Goal: Task Accomplishment & Management: Manage account settings

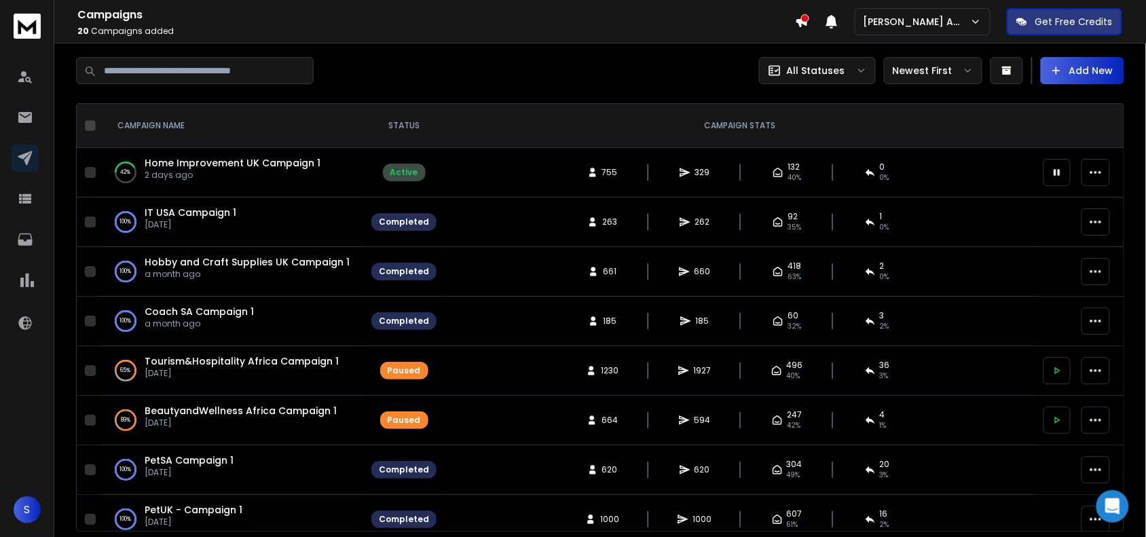
click at [184, 168] on span "Home Improvement UK Campaign 1" at bounding box center [233, 163] width 176 height 14
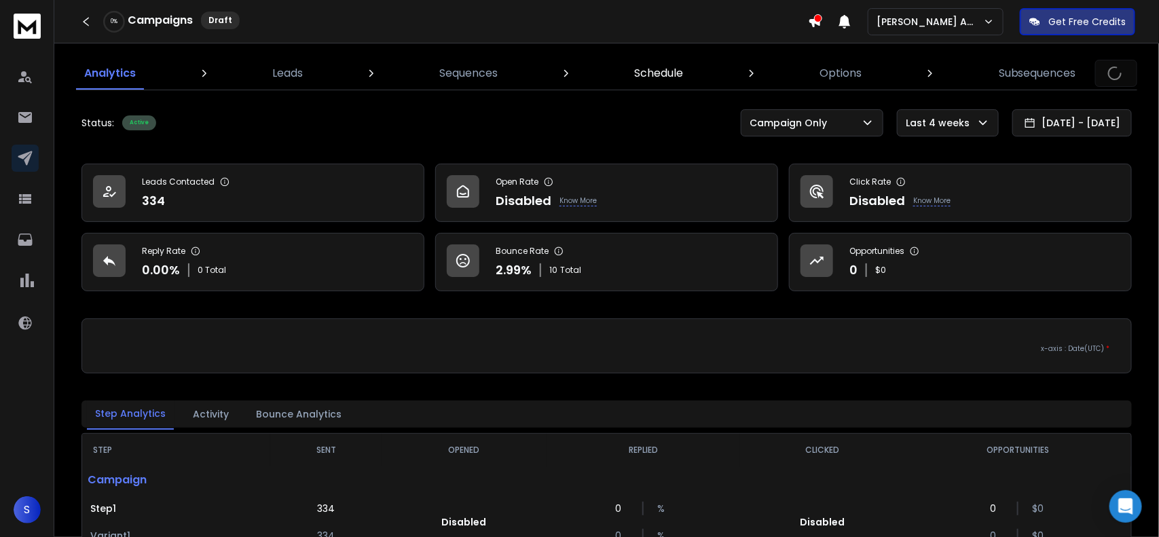
click at [659, 80] on p "Schedule" at bounding box center [659, 73] width 49 height 16
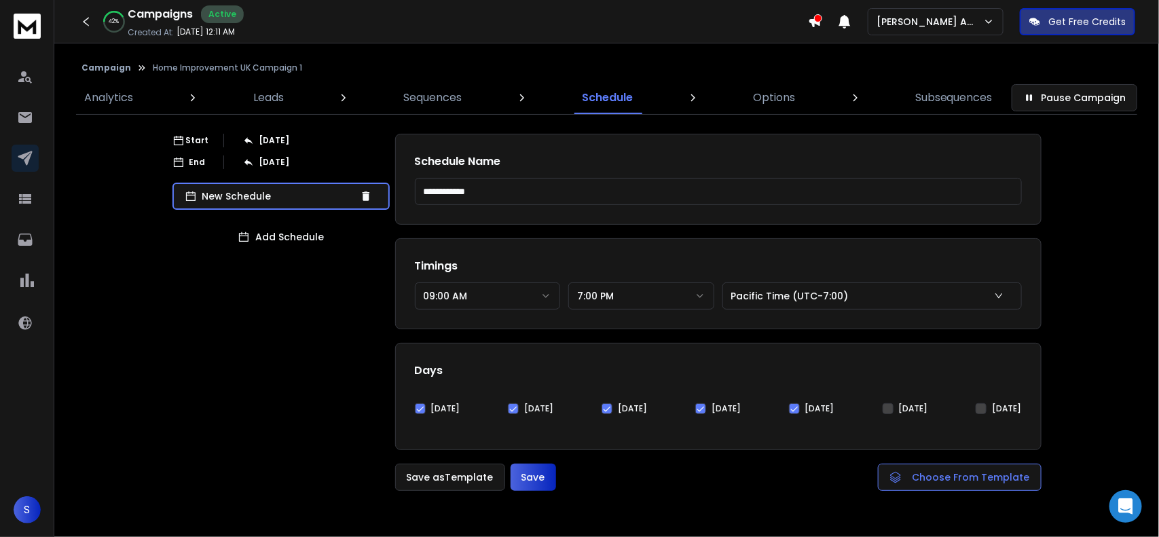
click at [534, 168] on h1 "Schedule Name" at bounding box center [718, 161] width 607 height 16
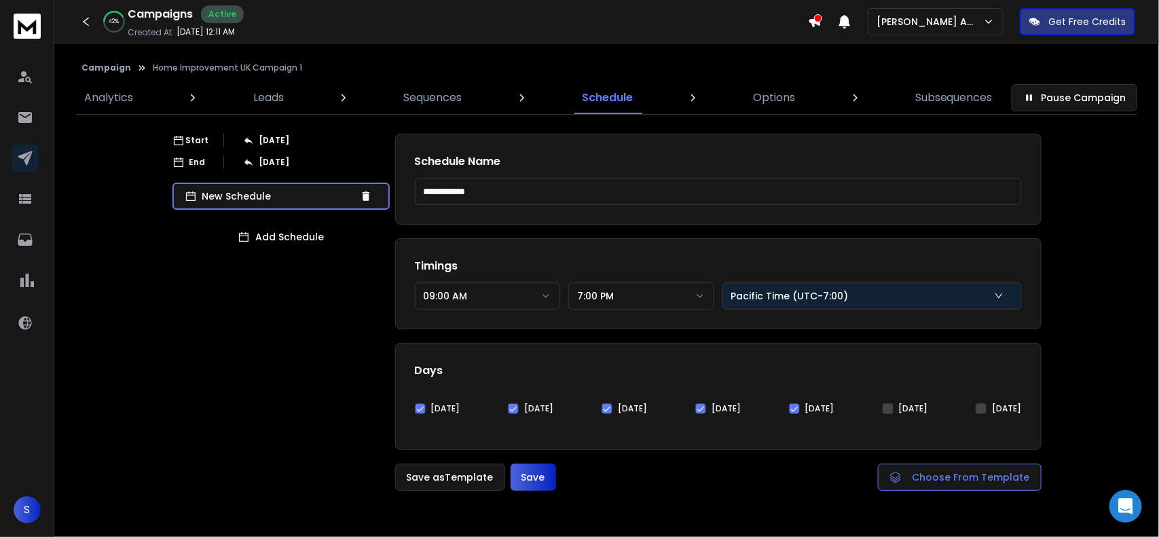
click at [826, 286] on button "Pacific Time (UTC-7:00)" at bounding box center [871, 295] width 299 height 27
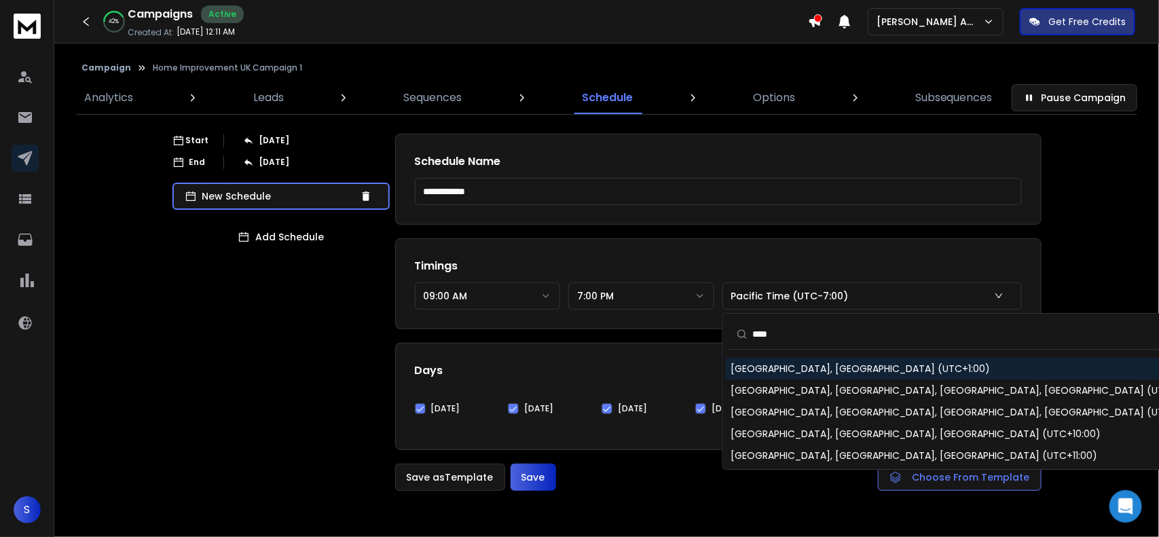
type input "****"
click at [820, 363] on div "[GEOGRAPHIC_DATA], [GEOGRAPHIC_DATA] (UTC+1:00)" at bounding box center [860, 369] width 259 height 14
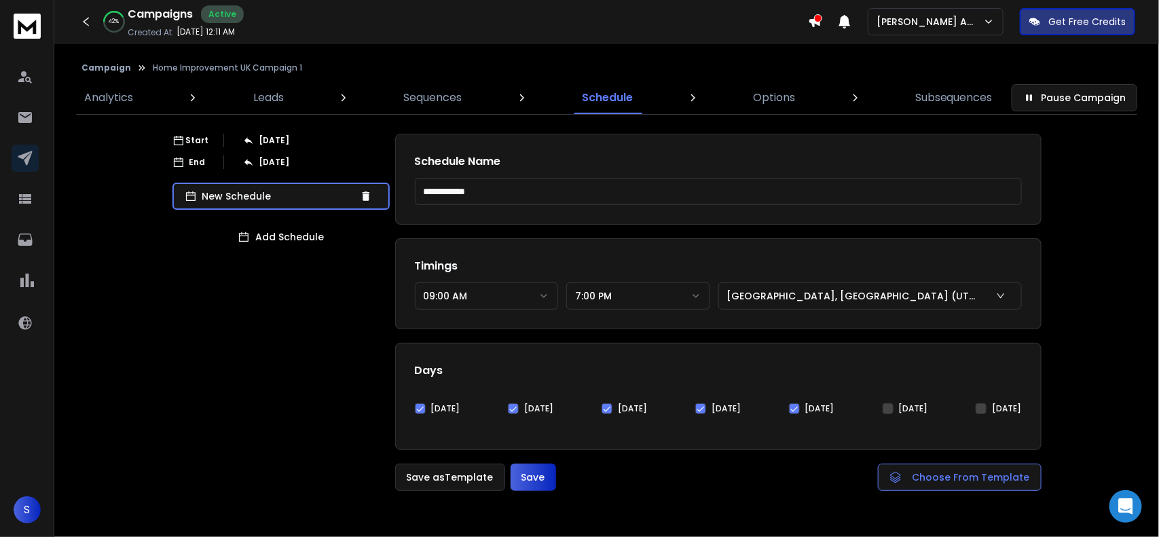
click at [545, 480] on button "Save" at bounding box center [533, 477] width 45 height 27
click at [105, 97] on p "Analytics" at bounding box center [108, 98] width 49 height 16
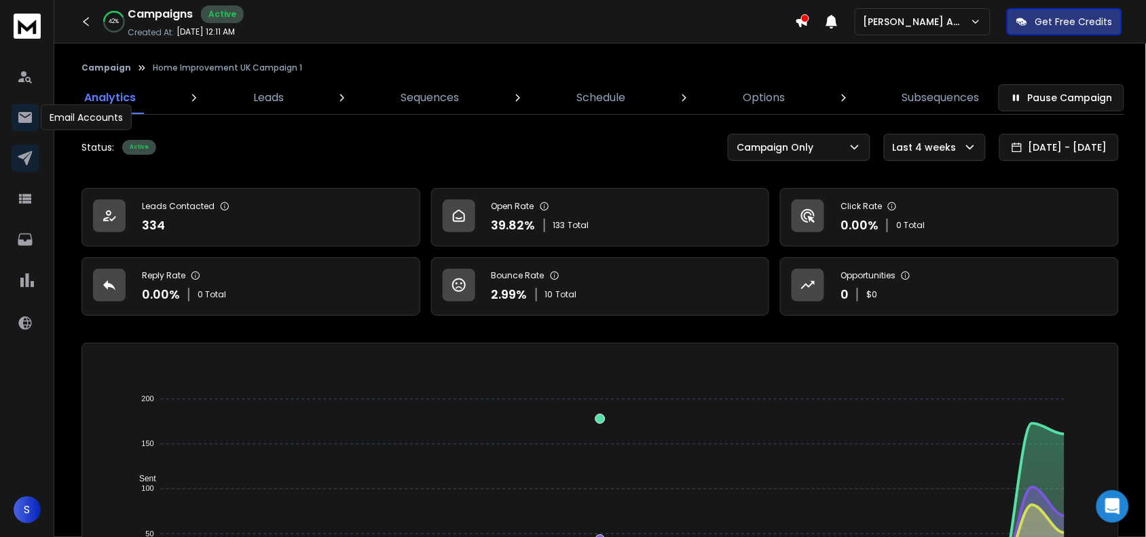
click at [17, 112] on icon at bounding box center [25, 117] width 16 height 16
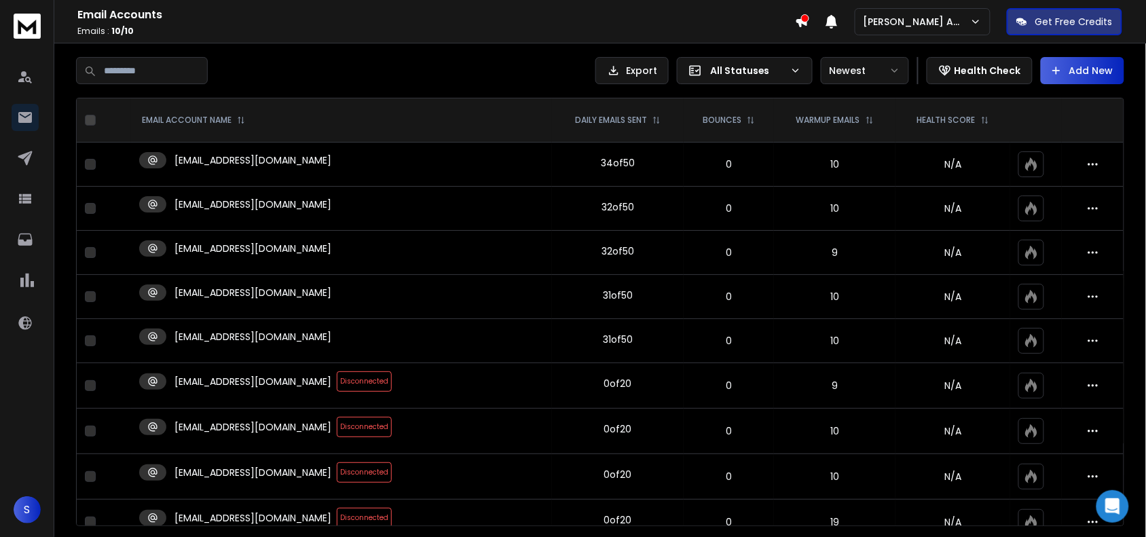
click at [456, 158] on div "[EMAIL_ADDRESS][DOMAIN_NAME]" at bounding box center [341, 160] width 405 height 16
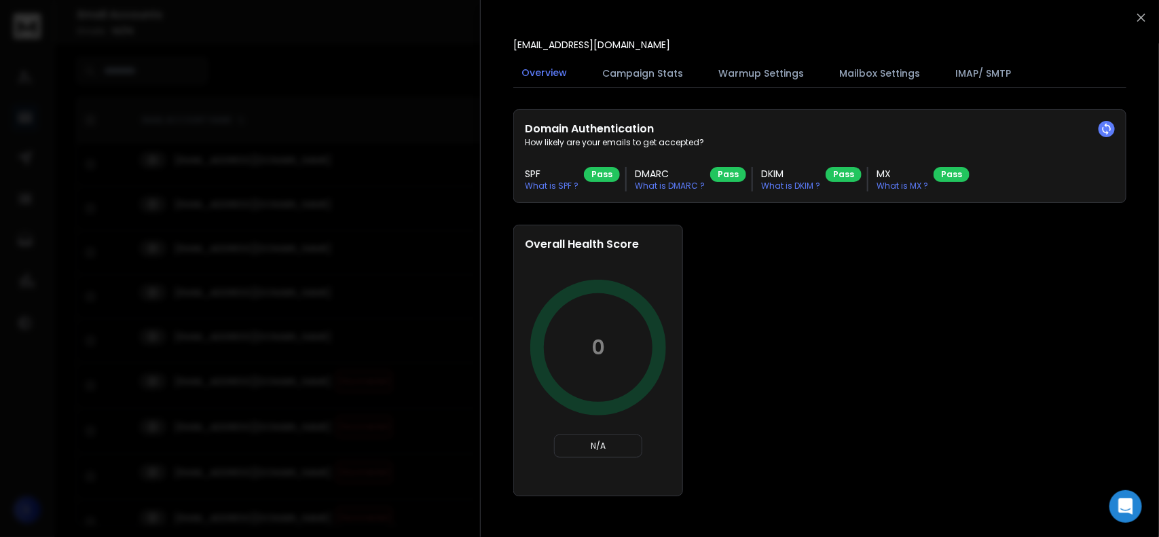
click at [758, 58] on div "[EMAIL_ADDRESS][DOMAIN_NAME] Overview Campaign Stats Warmup Settings Mailbox Se…" at bounding box center [820, 267] width 646 height 502
click at [773, 63] on button "Warmup Settings" at bounding box center [761, 73] width 102 height 30
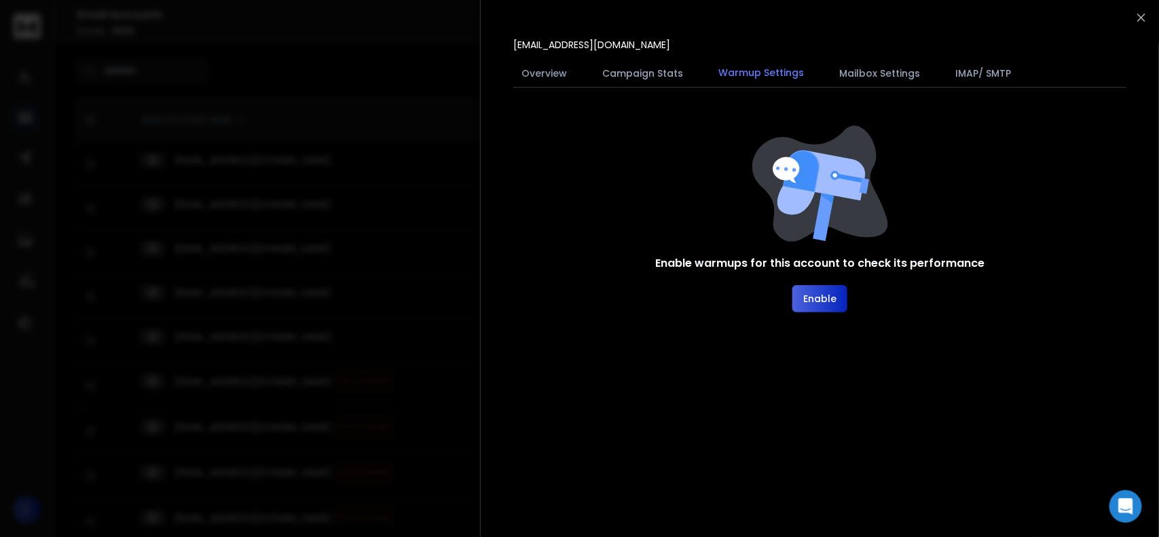
click at [827, 306] on button "Enable" at bounding box center [819, 298] width 55 height 27
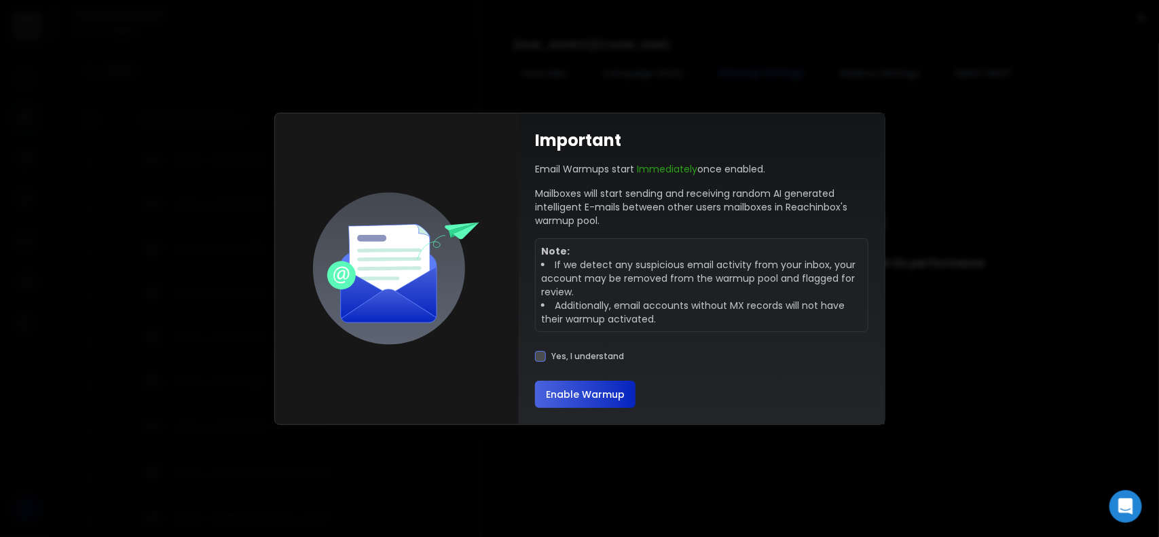
click at [574, 351] on label "Yes, I understand" at bounding box center [587, 356] width 73 height 11
click at [616, 395] on button "Enable Warmup" at bounding box center [585, 394] width 100 height 27
click at [578, 352] on label "Yes, I understand" at bounding box center [587, 356] width 73 height 11
click at [535, 353] on button "Yes, I understand" at bounding box center [540, 356] width 11 height 11
click at [591, 420] on div "Important Email Warmups start Immediately once enabled. Mailboxes will start se…" at bounding box center [702, 268] width 366 height 311
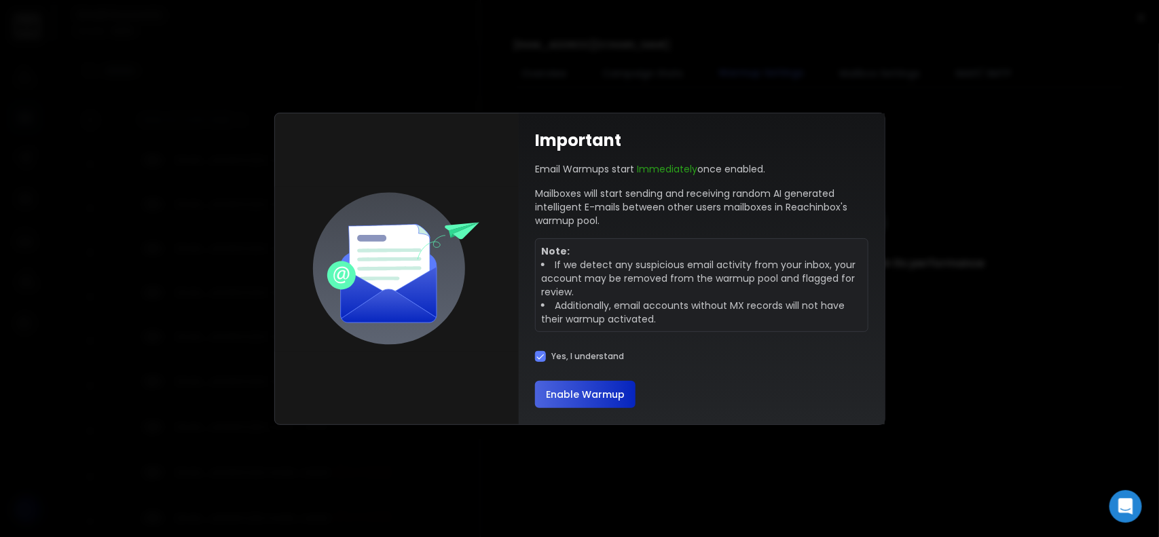
click at [589, 397] on button "Enable Warmup" at bounding box center [585, 394] width 100 height 27
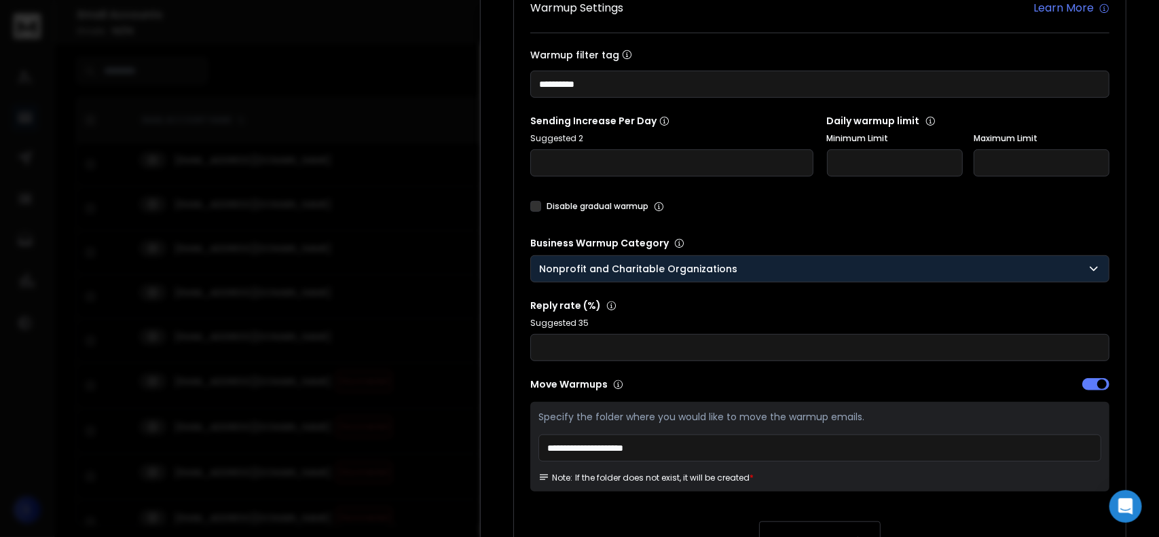
scroll to position [255, 0]
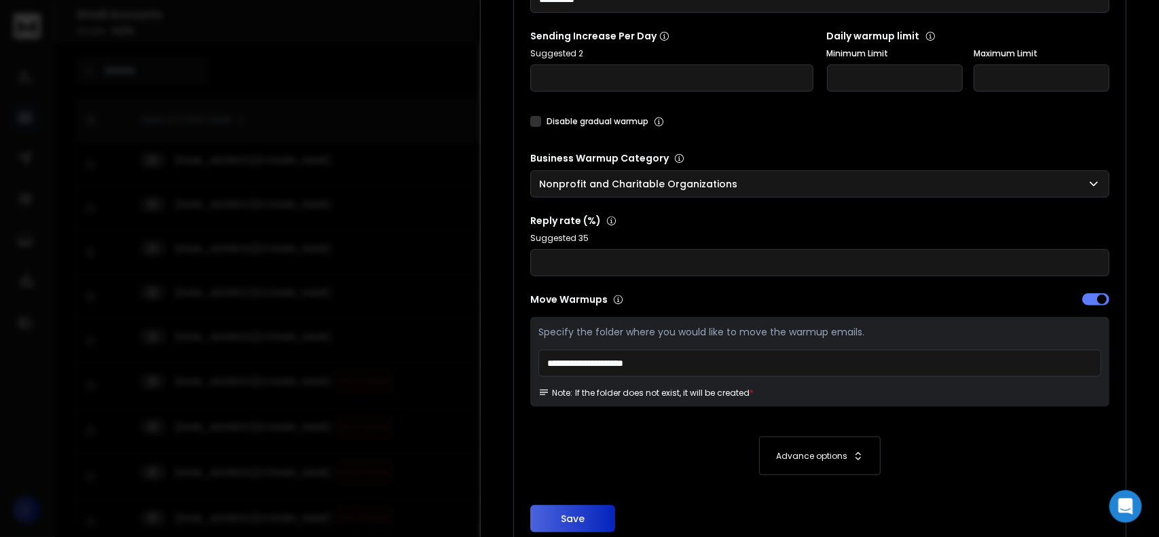
click at [743, 361] on input "**********" at bounding box center [819, 363] width 563 height 27
click at [627, 432] on div "Advance options" at bounding box center [819, 456] width 579 height 66
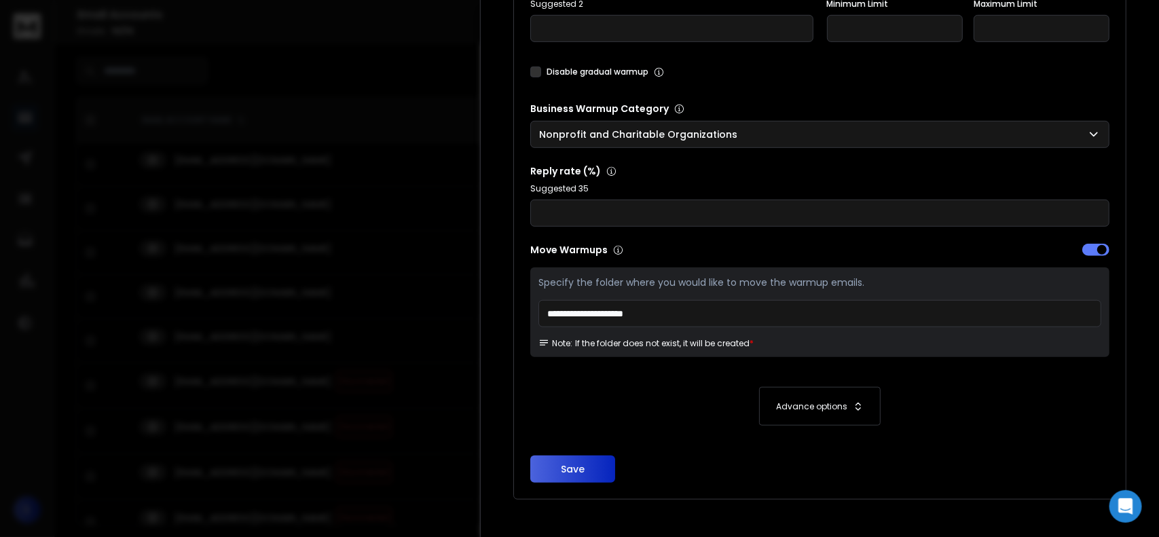
click at [569, 466] on button "Save" at bounding box center [572, 469] width 85 height 27
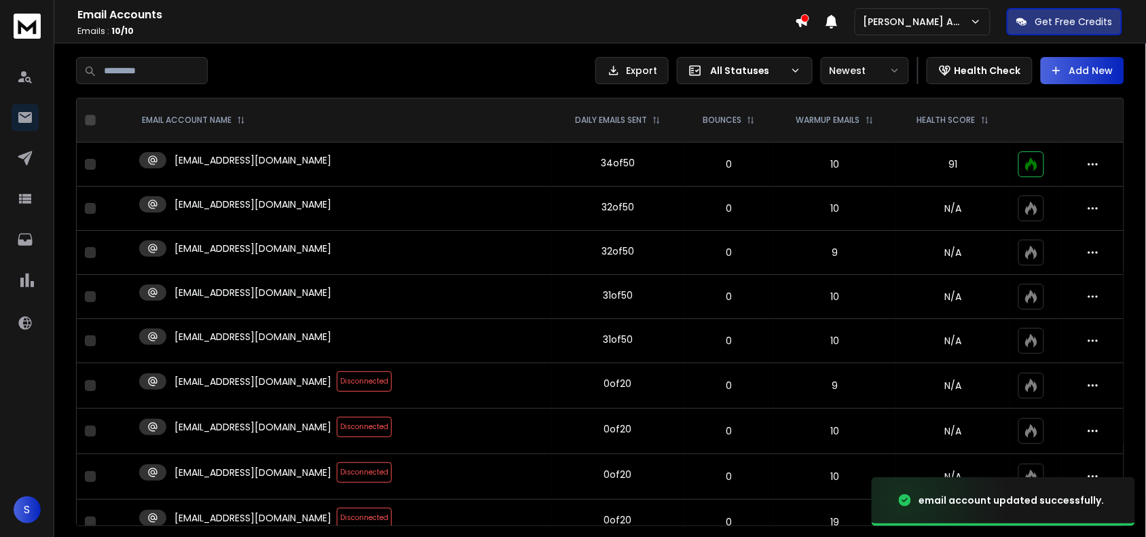
click at [601, 164] on div "34 of 50" at bounding box center [618, 163] width 34 height 14
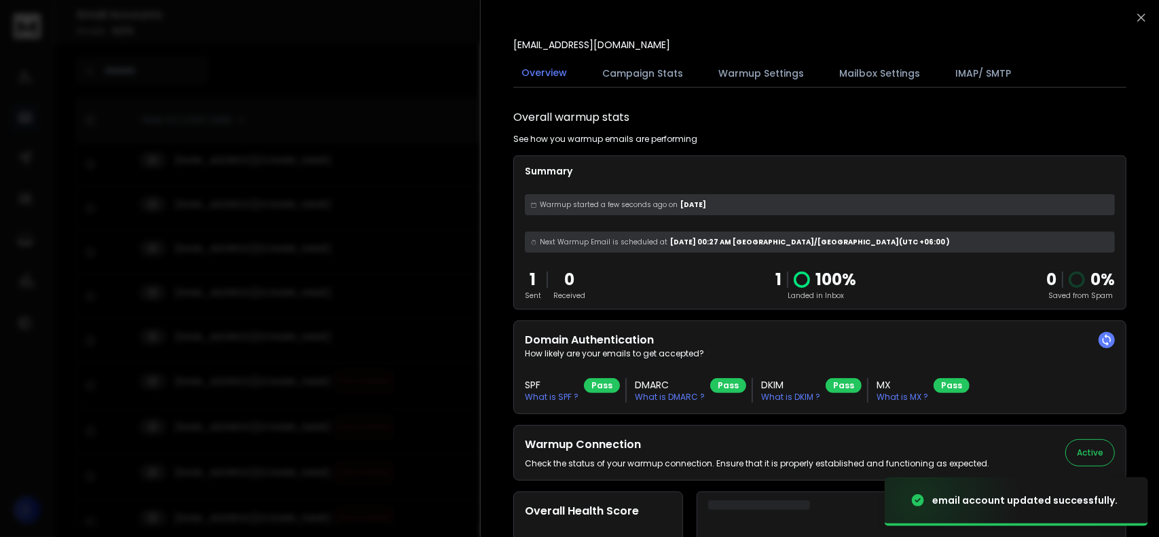
click at [851, 68] on button "Mailbox Settings" at bounding box center [879, 73] width 97 height 30
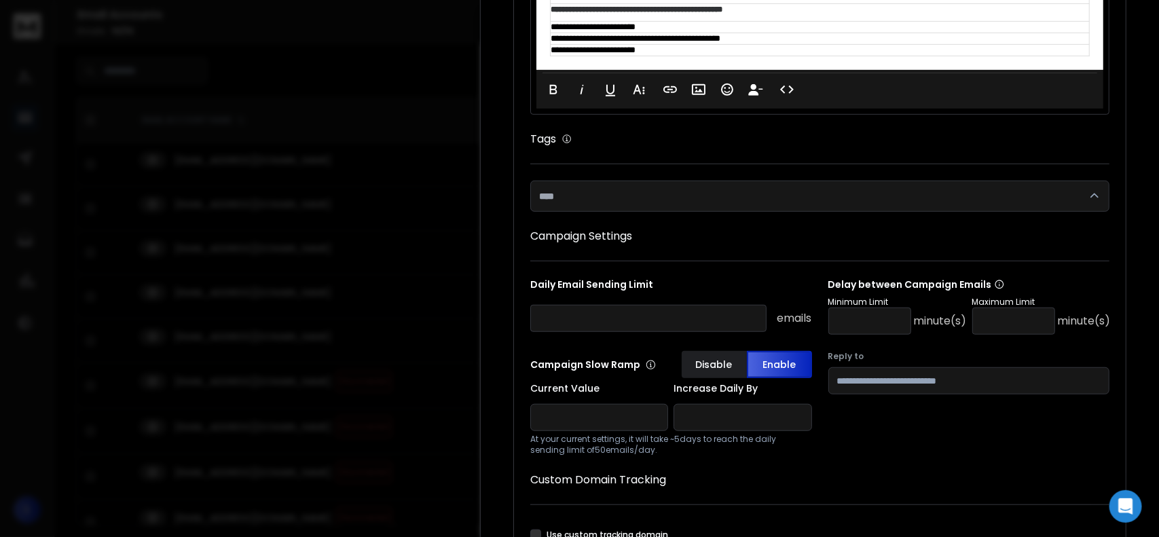
scroll to position [339, 0]
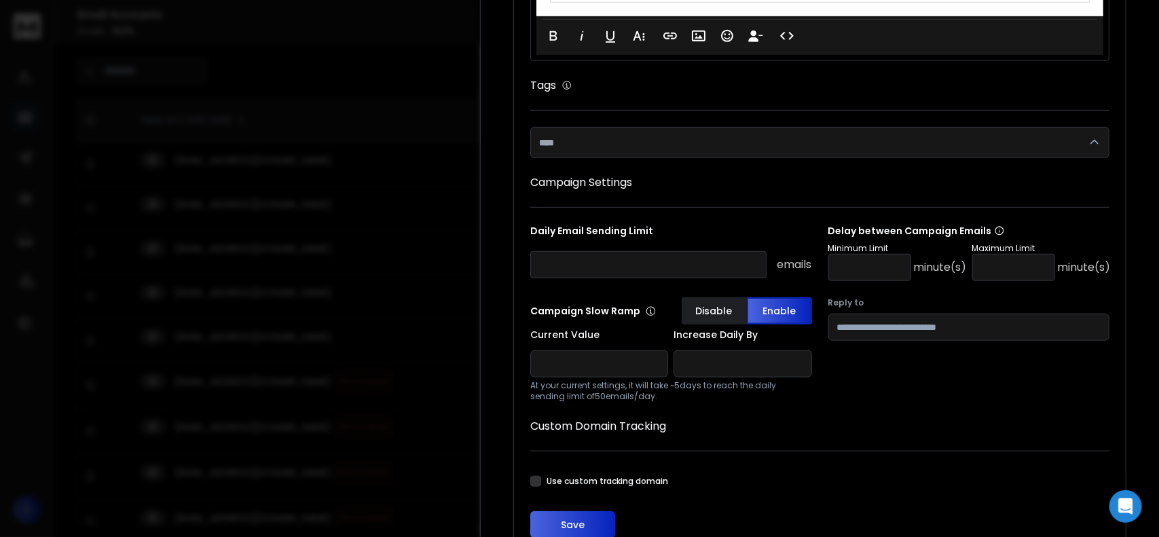
drag, startPoint x: 595, startPoint y: 265, endPoint x: 432, endPoint y: 289, distance: 164.7
click at [432, 289] on body "**********" at bounding box center [573, 268] width 1146 height 537
type input "*"
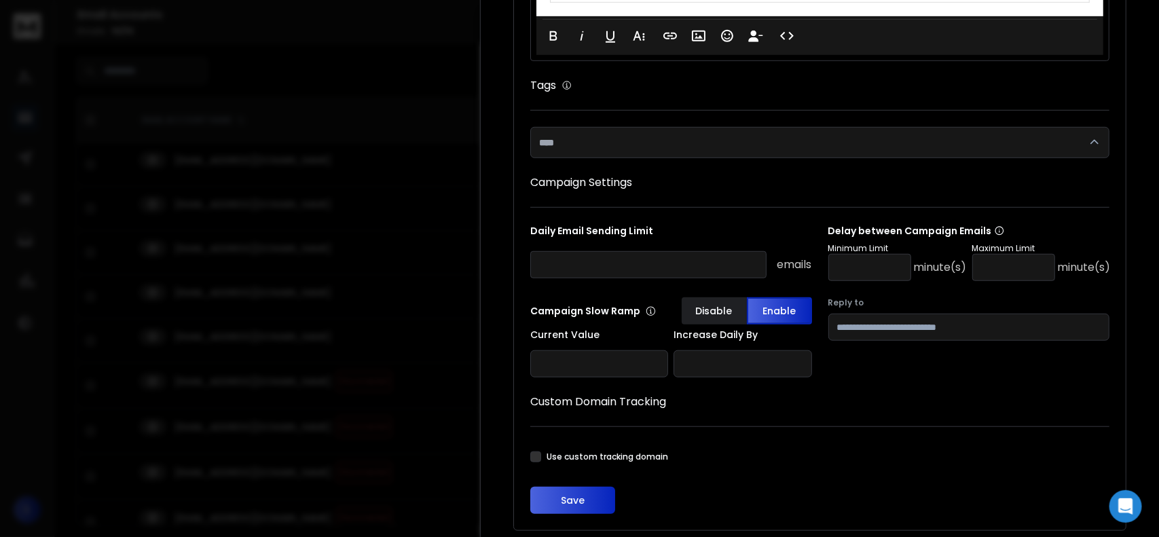
type input "**"
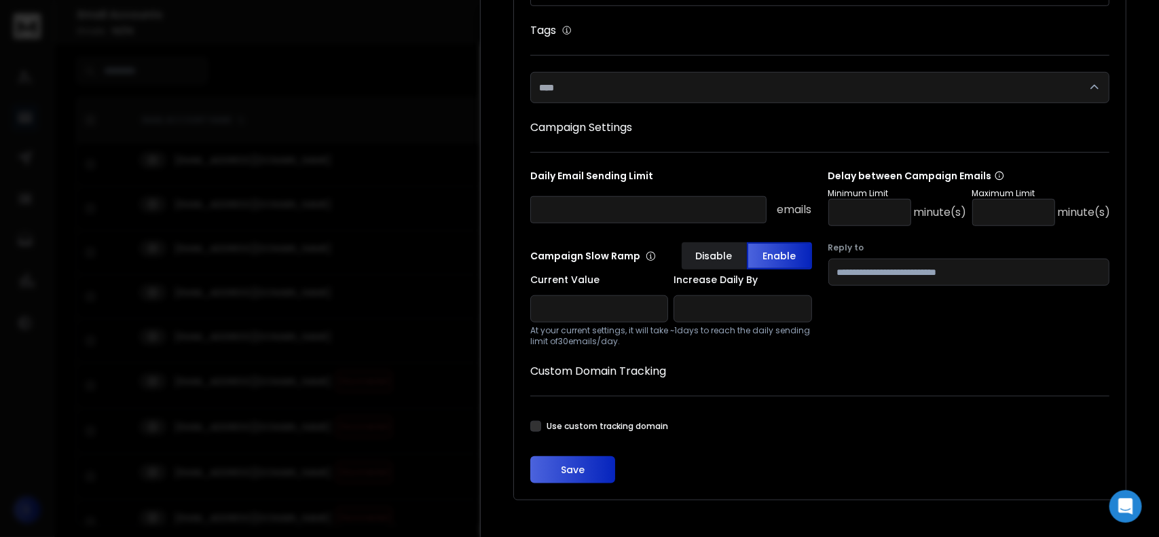
scroll to position [397, 0]
type input "**"
click at [596, 458] on button "Save" at bounding box center [572, 468] width 85 height 27
click at [725, 259] on button "Disable" at bounding box center [714, 254] width 65 height 27
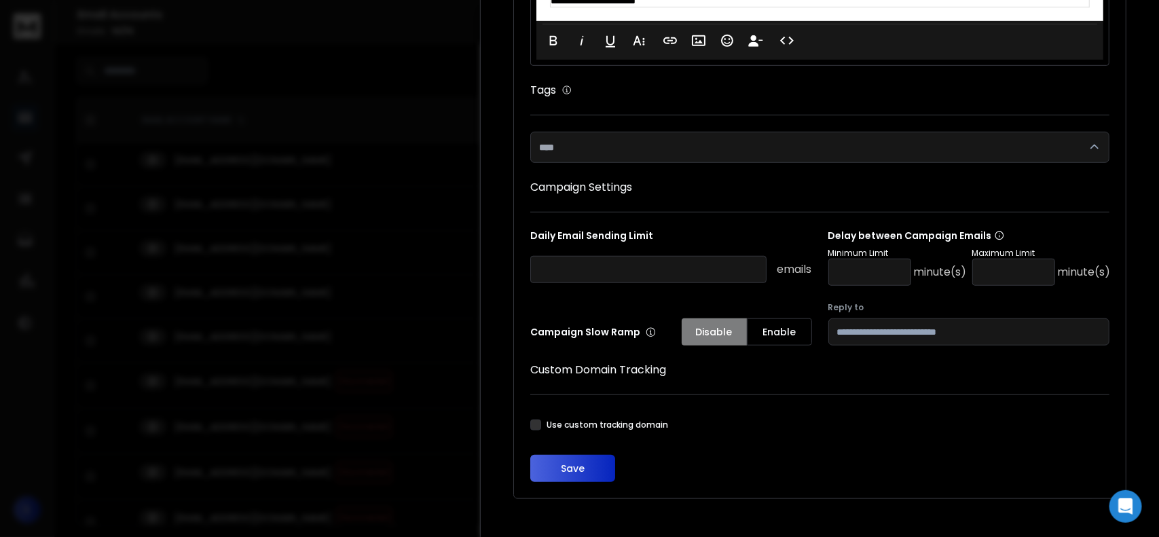
click at [588, 474] on button "Save" at bounding box center [572, 468] width 85 height 27
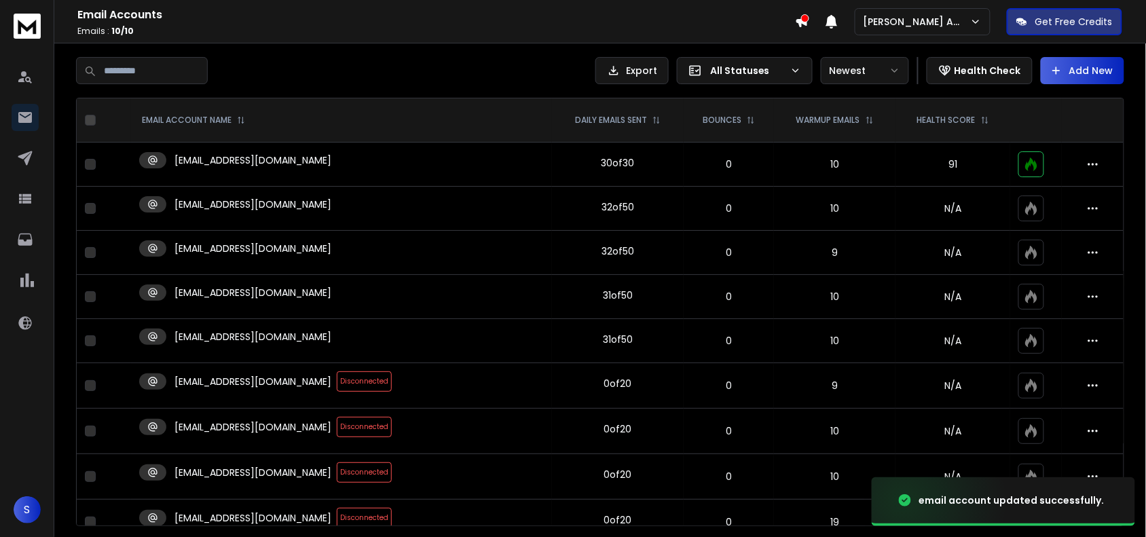
click at [344, 209] on div "[EMAIL_ADDRESS][DOMAIN_NAME]" at bounding box center [341, 204] width 405 height 16
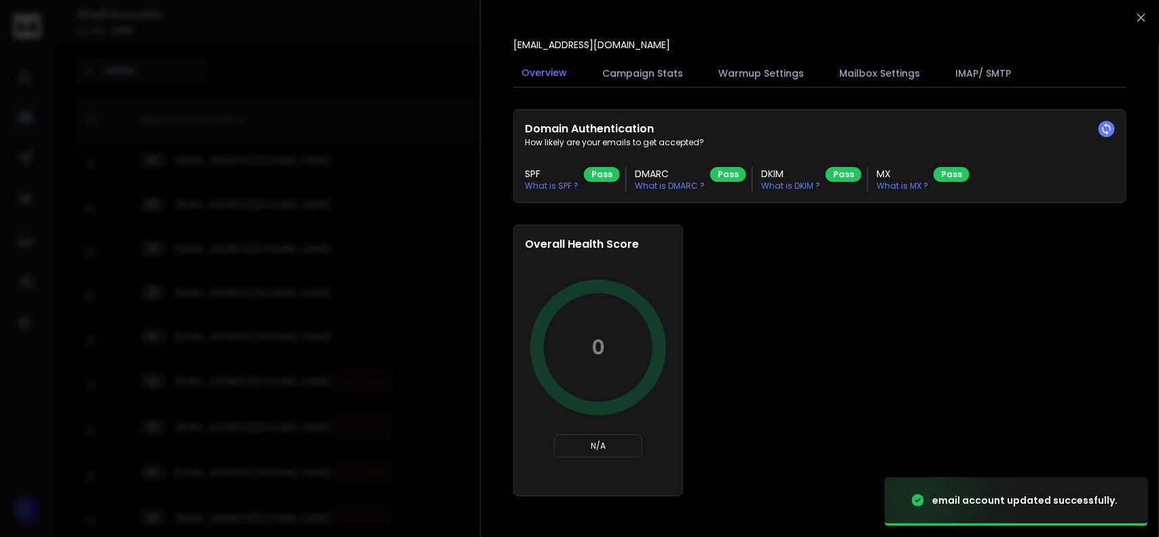
click at [769, 69] on button "Warmup Settings" at bounding box center [761, 73] width 102 height 30
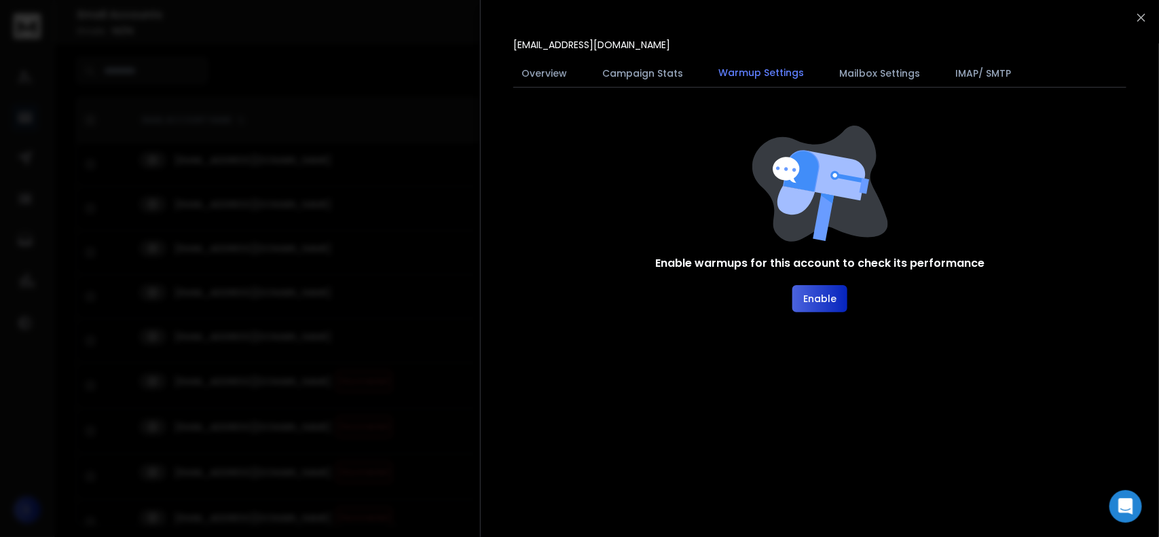
click at [830, 297] on button "Enable" at bounding box center [819, 298] width 55 height 27
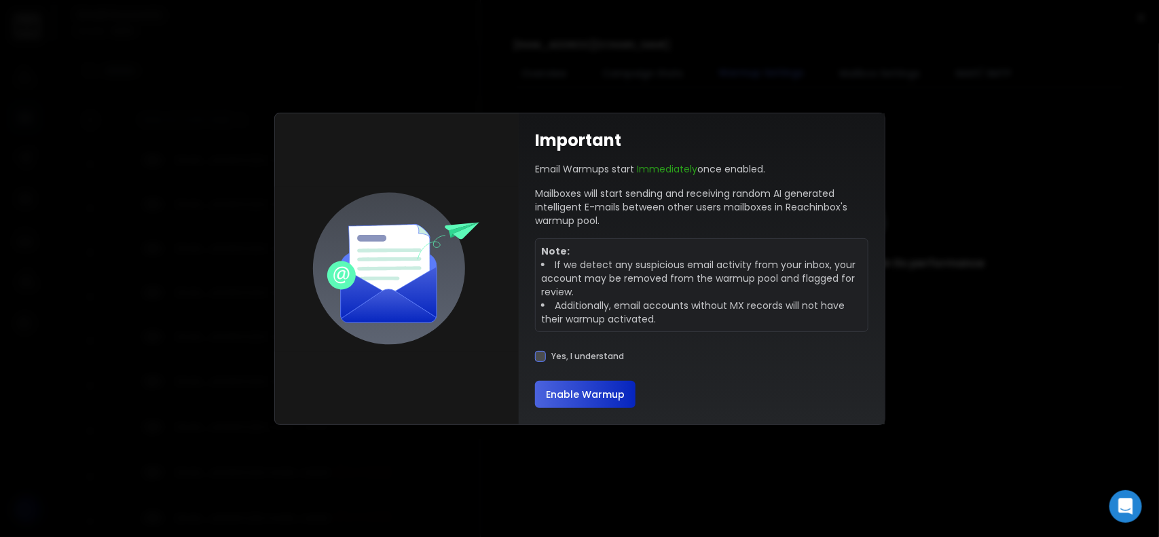
click at [538, 354] on button "Yes, I understand" at bounding box center [540, 356] width 11 height 11
click at [572, 398] on button "Enable Warmup" at bounding box center [585, 394] width 100 height 27
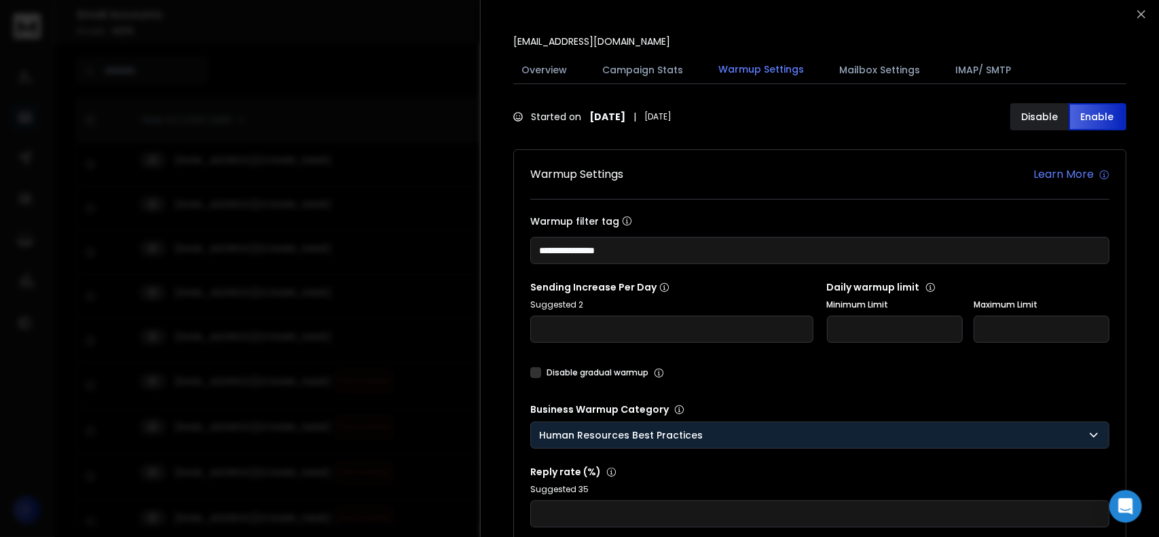
scroll to position [0, 0]
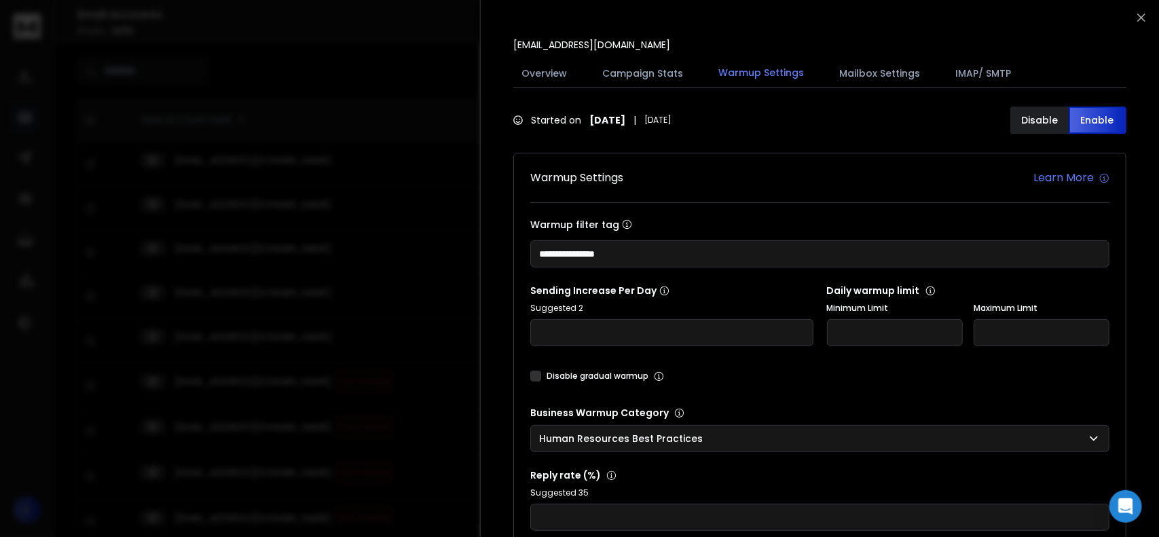
click at [647, 71] on button "Campaign Stats" at bounding box center [642, 73] width 97 height 30
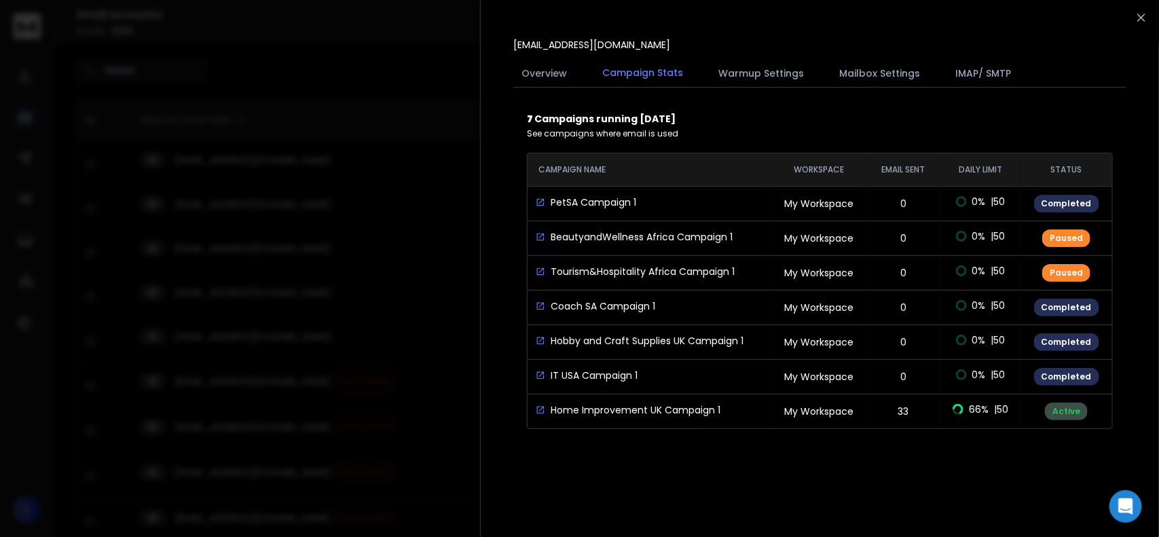
click at [835, 62] on button "Mailbox Settings" at bounding box center [879, 73] width 97 height 30
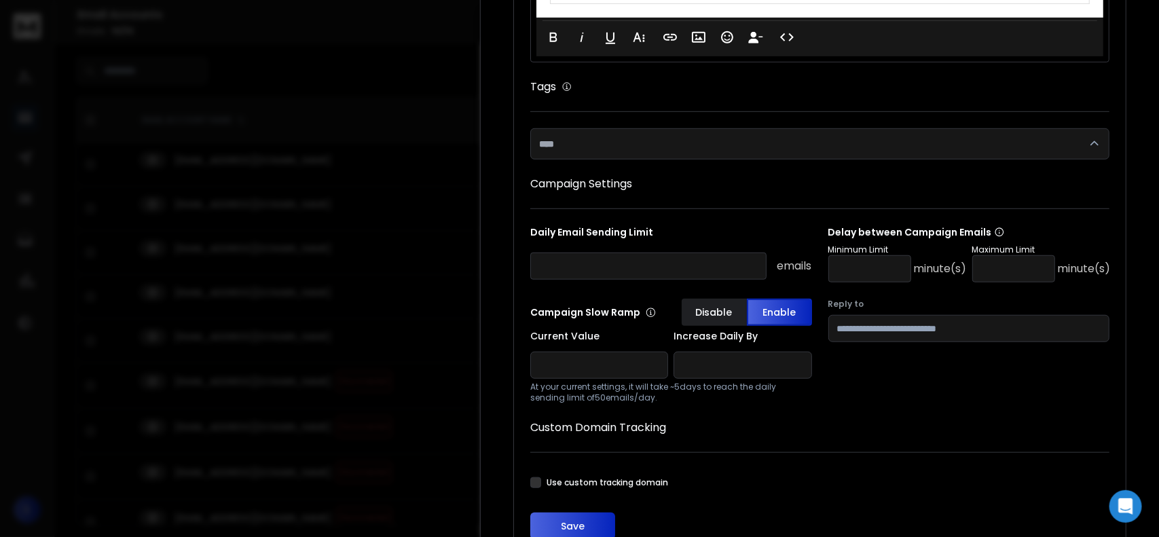
scroll to position [339, 0]
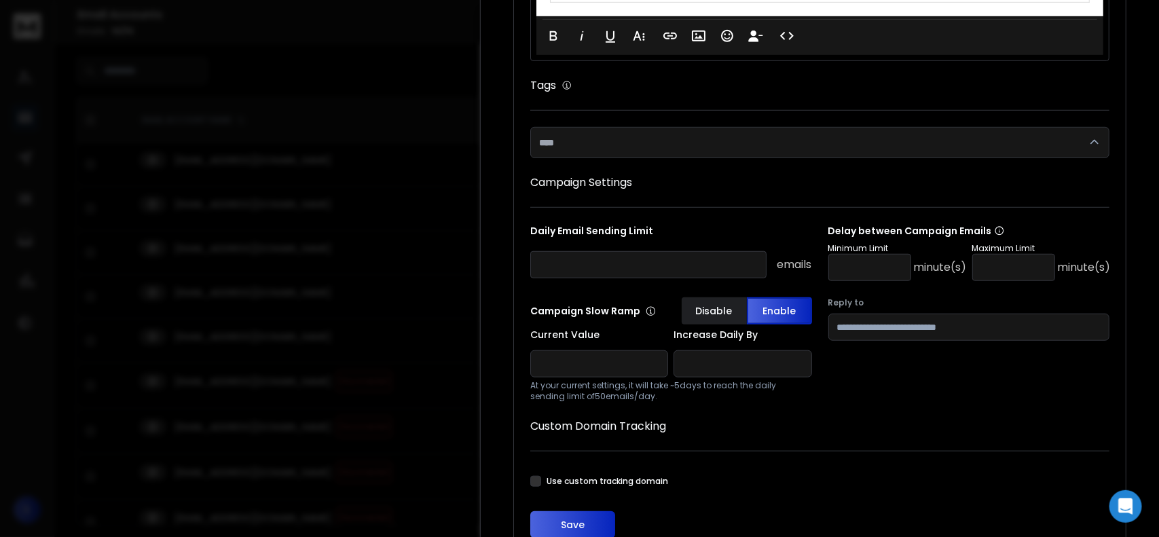
drag, startPoint x: 569, startPoint y: 270, endPoint x: 515, endPoint y: 272, distance: 54.4
click at [515, 272] on div "**********" at bounding box center [819, 157] width 613 height 796
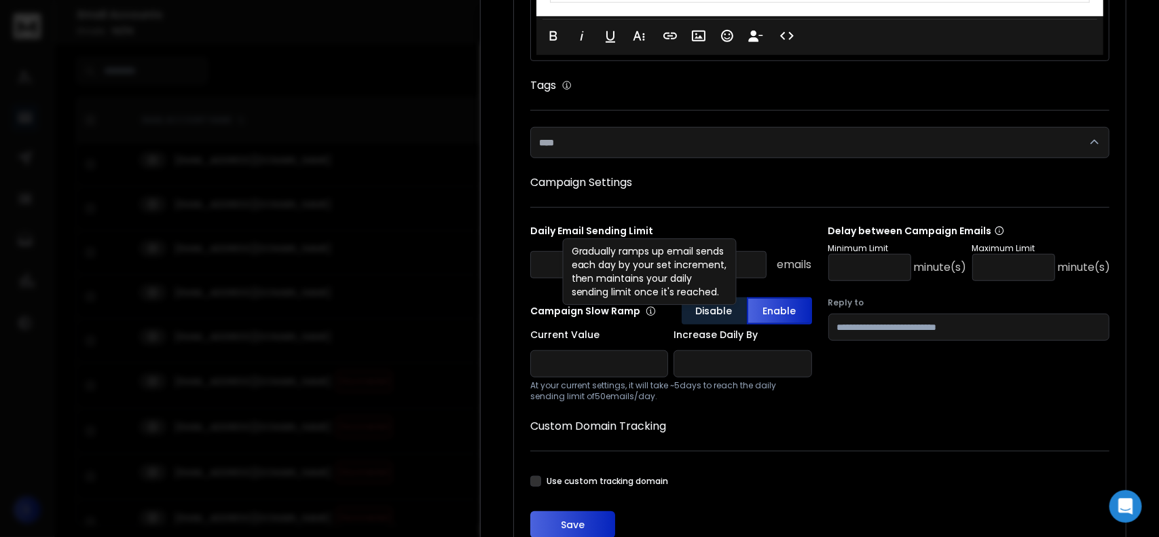
click at [724, 306] on button "Disable" at bounding box center [714, 310] width 65 height 27
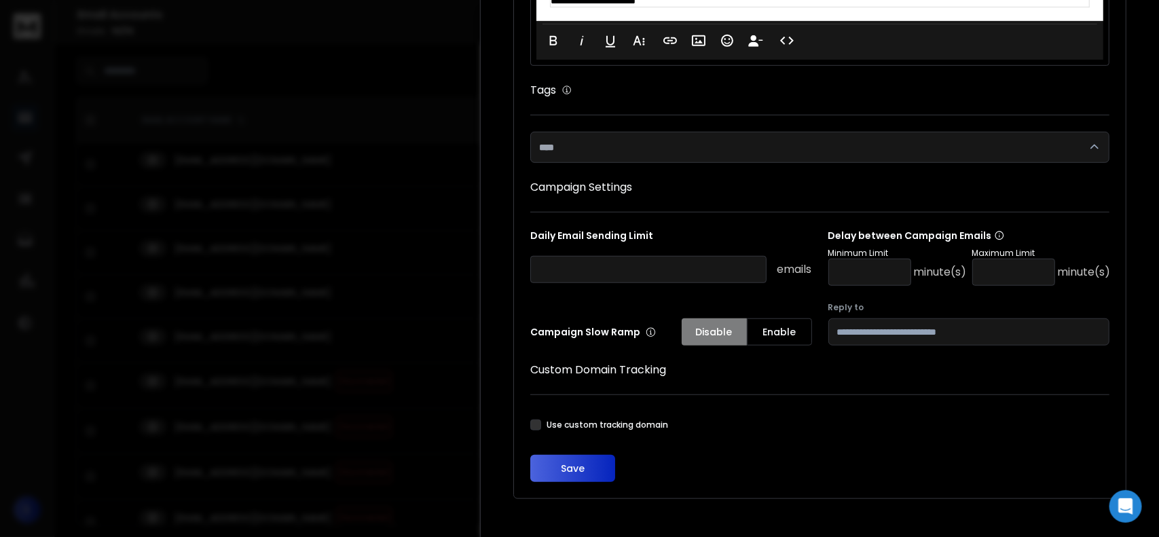
scroll to position [336, 0]
type input "**"
click at [606, 465] on button "Save" at bounding box center [572, 468] width 85 height 27
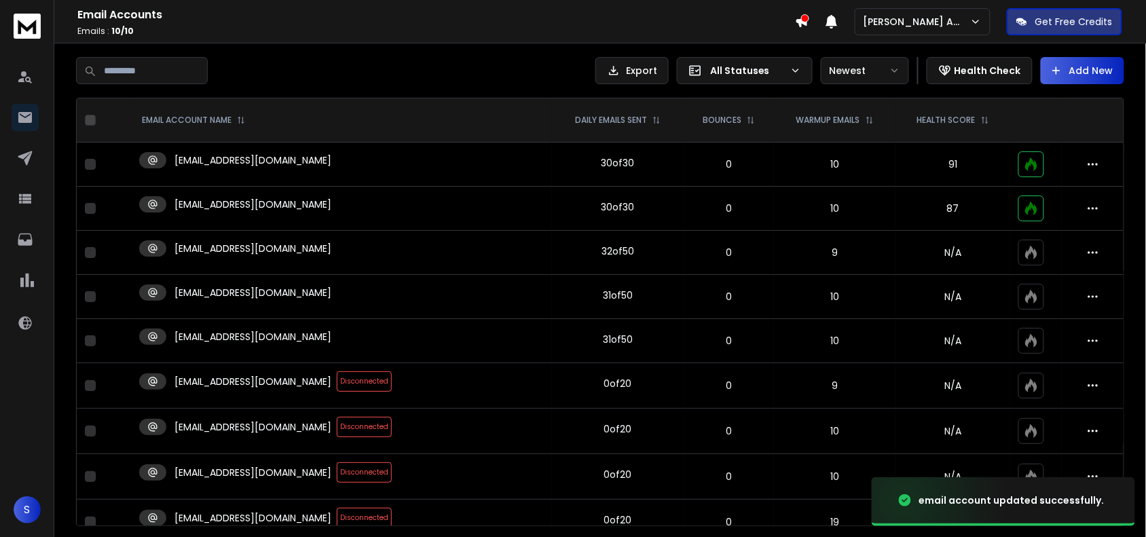
click at [585, 252] on td "32 of 50" at bounding box center [618, 248] width 132 height 35
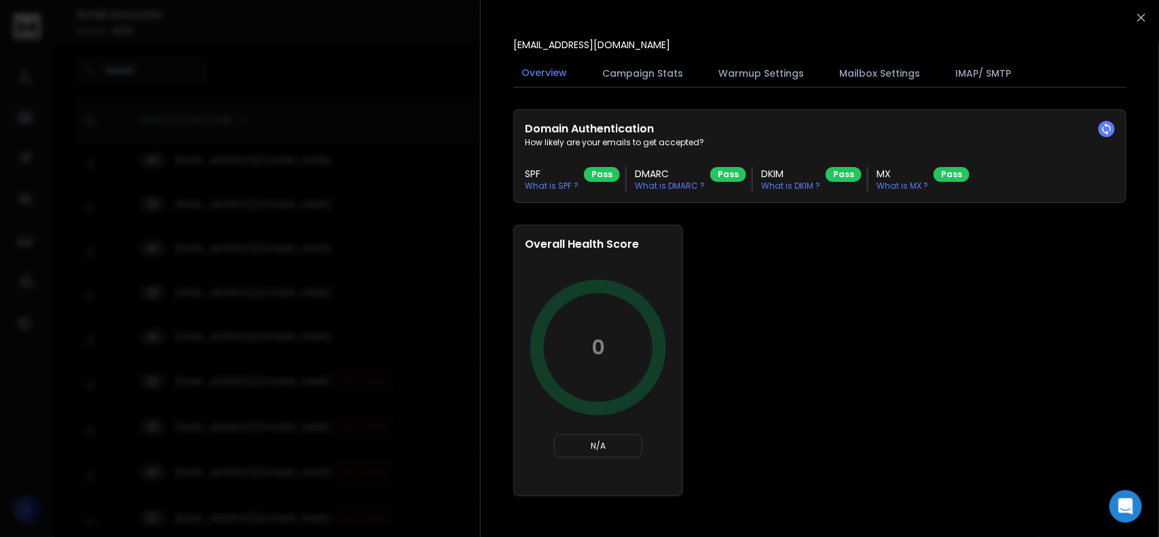
click at [640, 62] on button "Campaign Stats" at bounding box center [642, 73] width 97 height 30
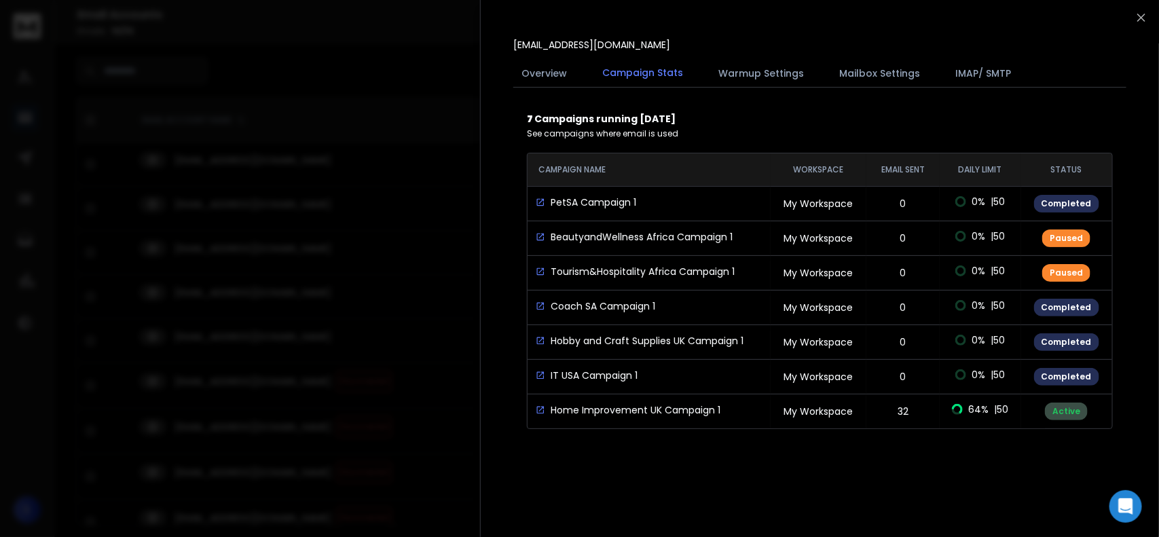
click at [737, 66] on button "Warmup Settings" at bounding box center [761, 73] width 102 height 30
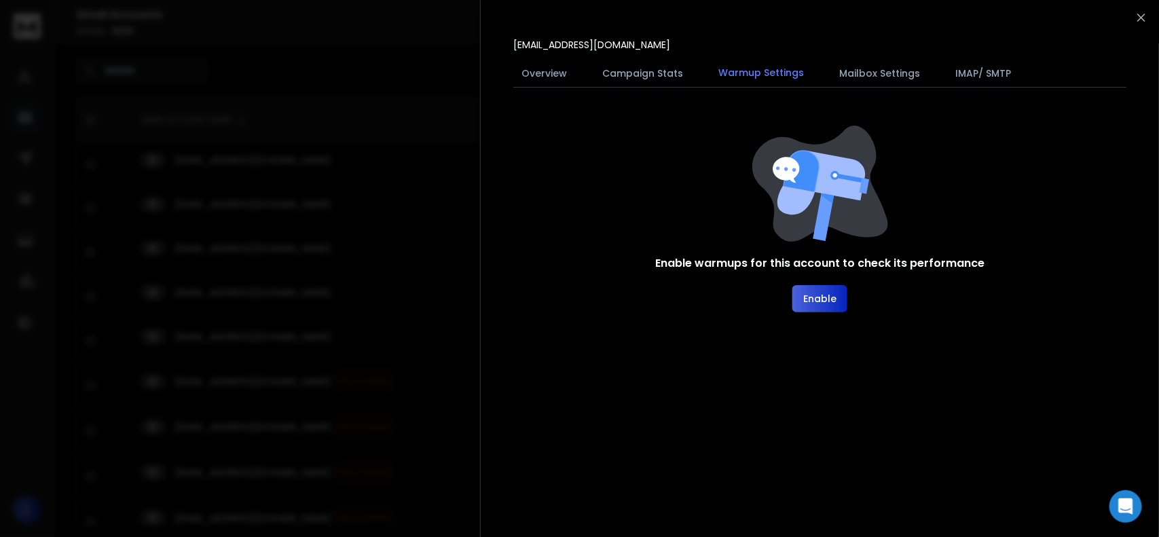
click at [836, 297] on button "Enable" at bounding box center [819, 298] width 55 height 27
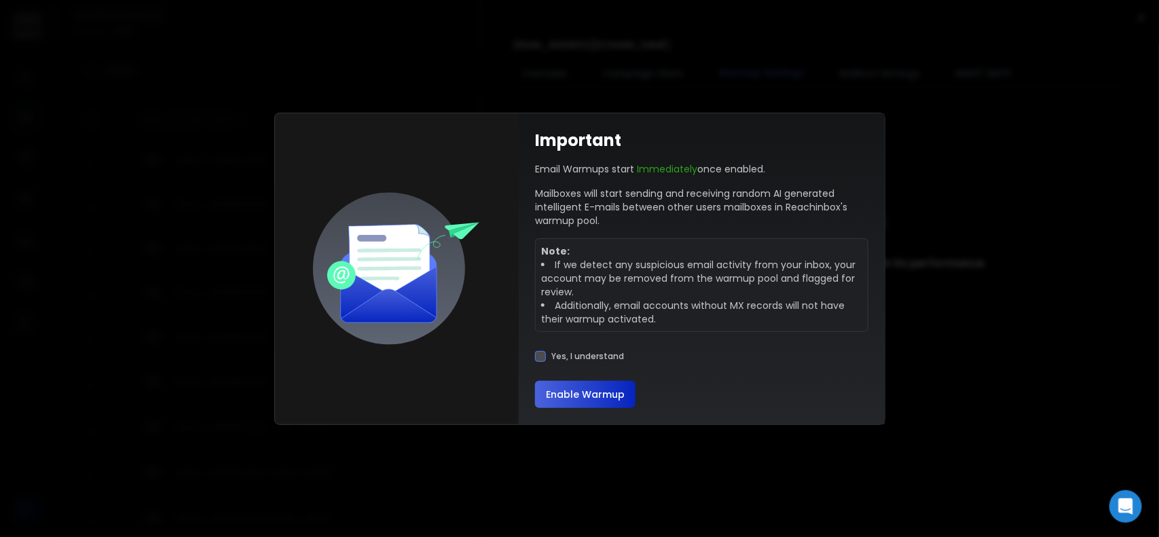
click at [541, 353] on button "Yes, I understand" at bounding box center [540, 356] width 11 height 11
click at [566, 385] on button "Enable Warmup" at bounding box center [585, 394] width 100 height 27
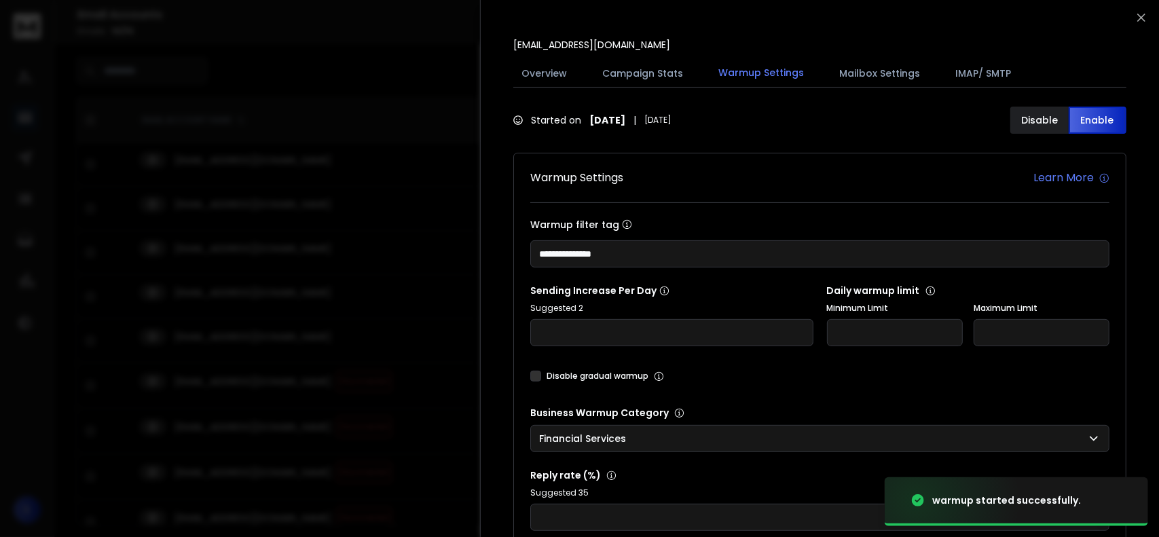
drag, startPoint x: 997, startPoint y: 335, endPoint x: 968, endPoint y: 338, distance: 28.7
click at [968, 338] on div "Minimum Limit * Maximum Limit **" at bounding box center [968, 324] width 283 height 43
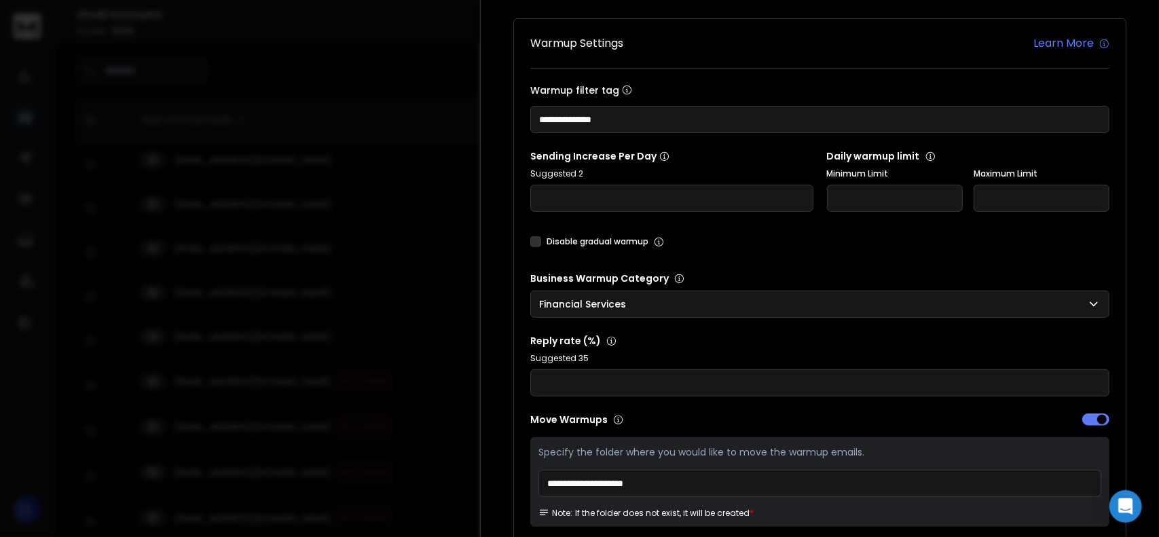
scroll to position [0, 0]
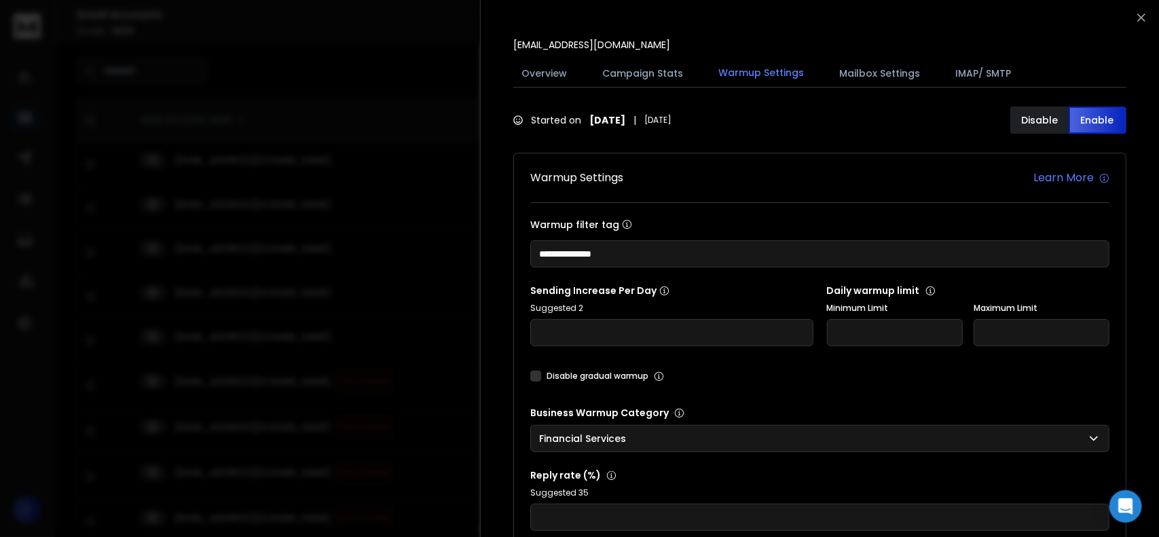
click at [857, 59] on button "Mailbox Settings" at bounding box center [879, 73] width 97 height 30
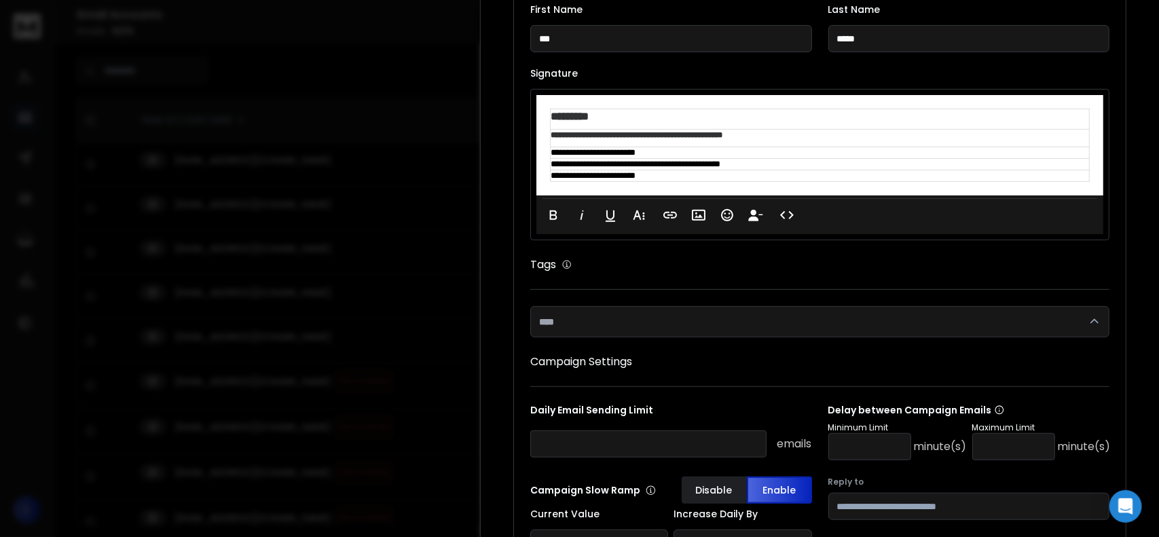
scroll to position [255, 0]
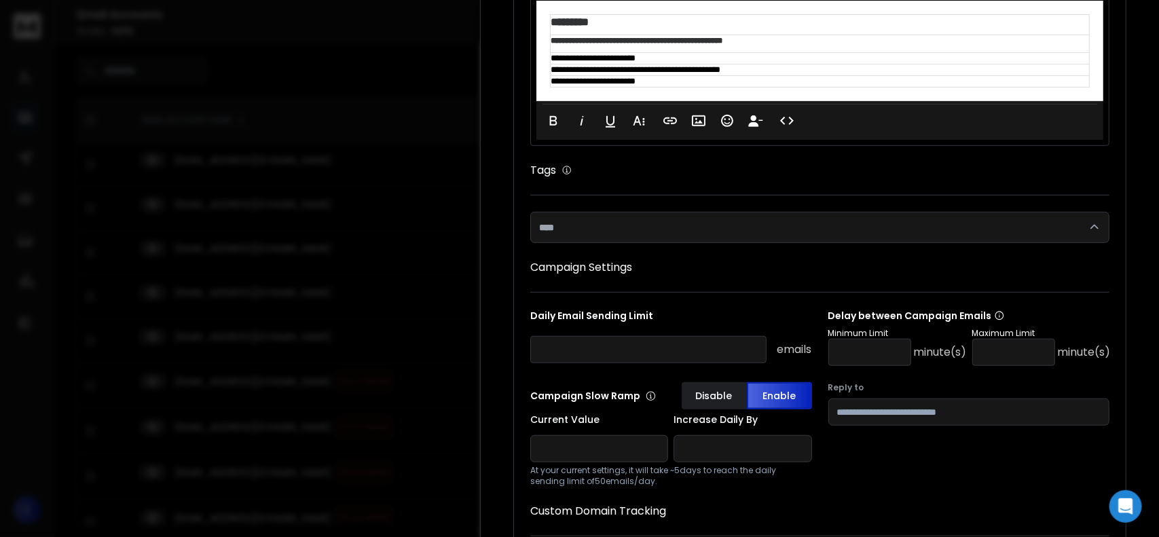
drag, startPoint x: 585, startPoint y: 354, endPoint x: 523, endPoint y: 361, distance: 62.2
click at [523, 362] on div "**********" at bounding box center [819, 242] width 613 height 796
type input "*"
type input "**"
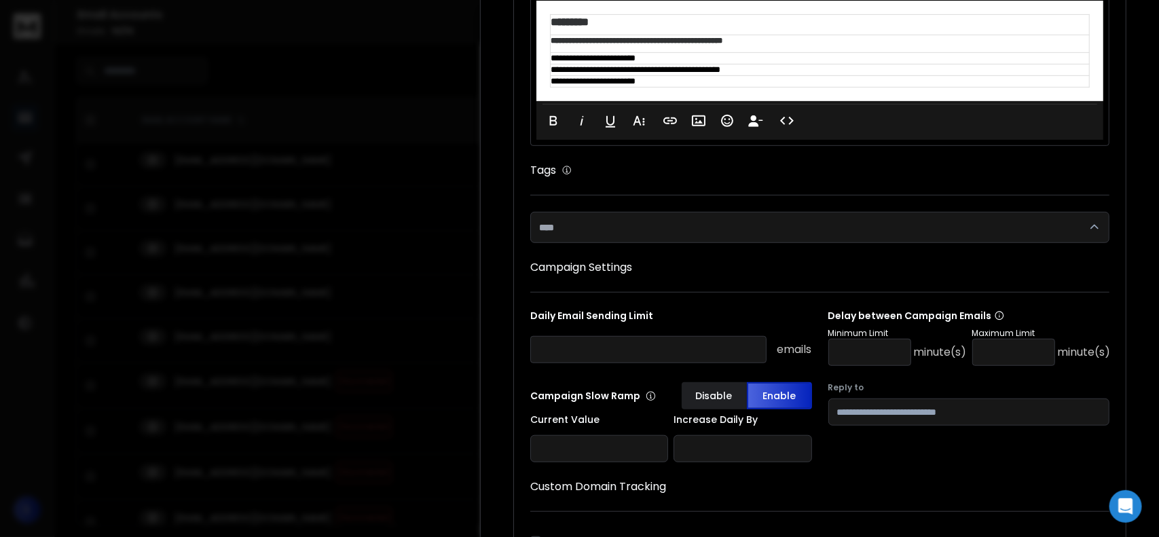
type input "**"
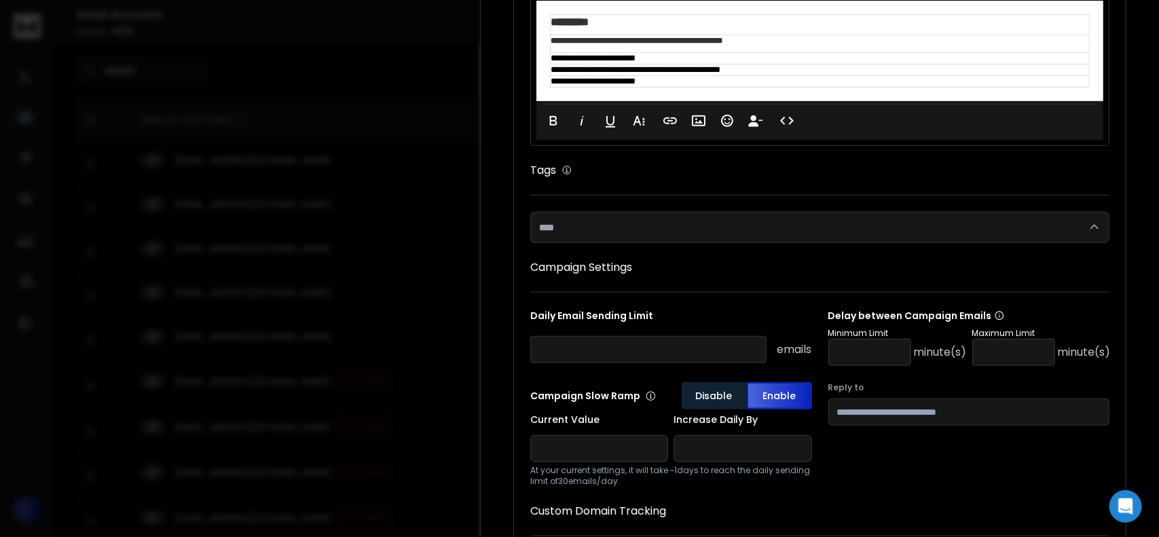
type input "**"
click at [699, 402] on button "Disable" at bounding box center [714, 395] width 65 height 27
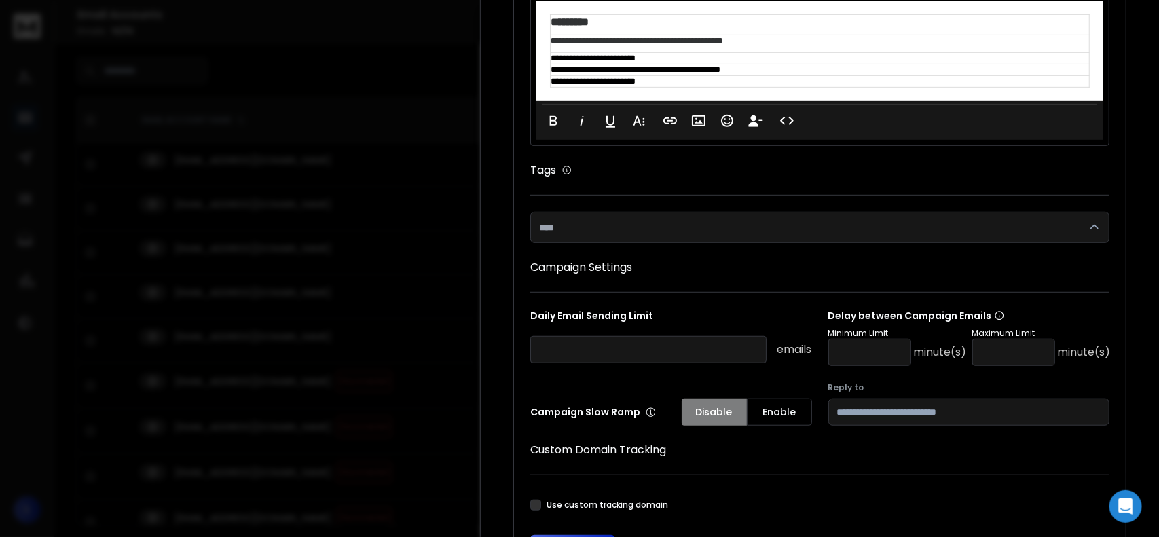
scroll to position [336, 0]
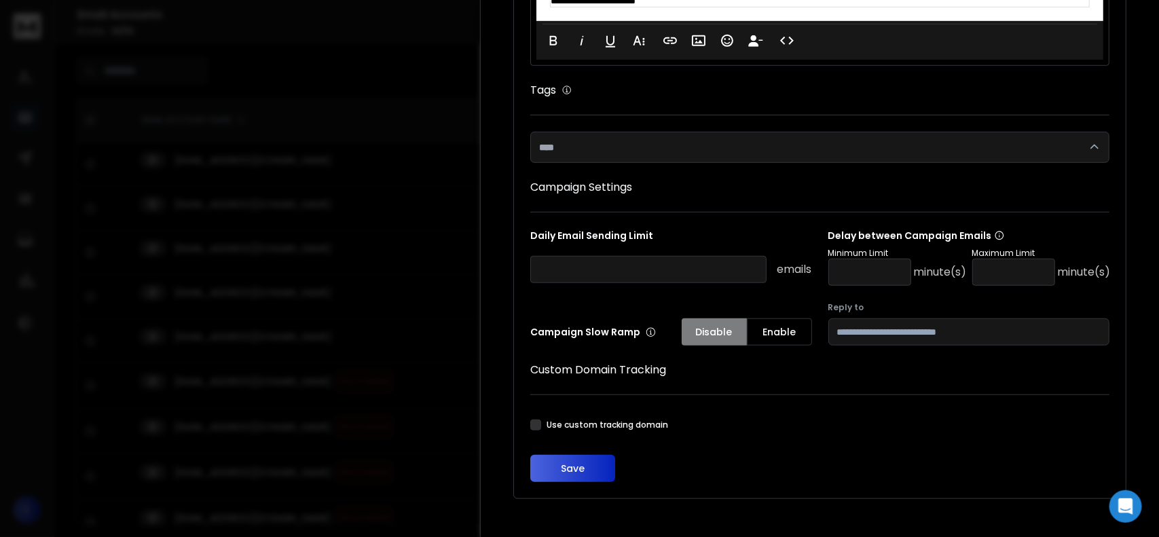
click at [606, 468] on button "Save" at bounding box center [572, 468] width 85 height 27
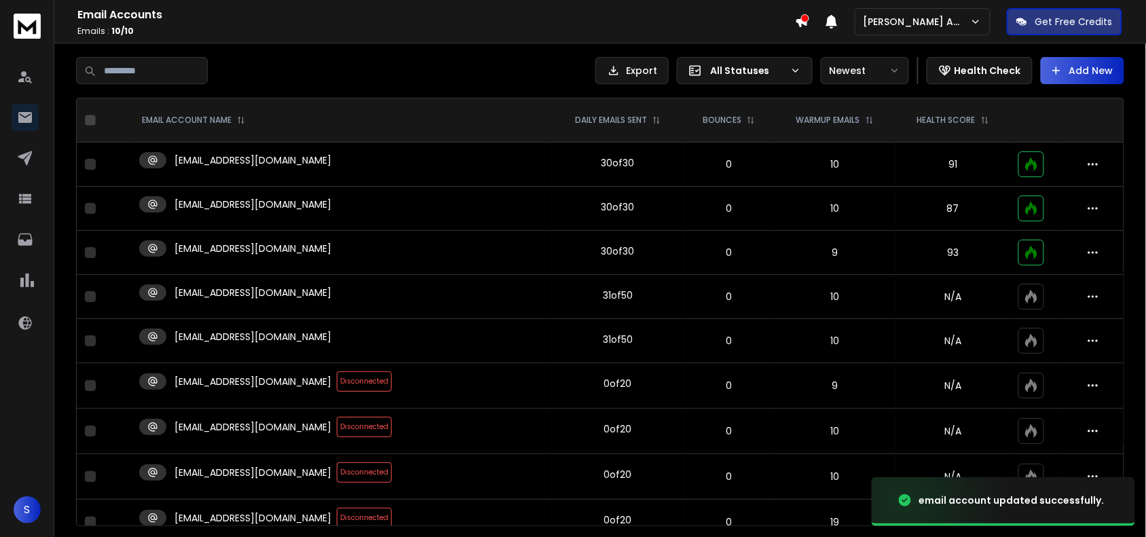
click at [394, 299] on div "[EMAIL_ADDRESS][DOMAIN_NAME]" at bounding box center [341, 292] width 405 height 16
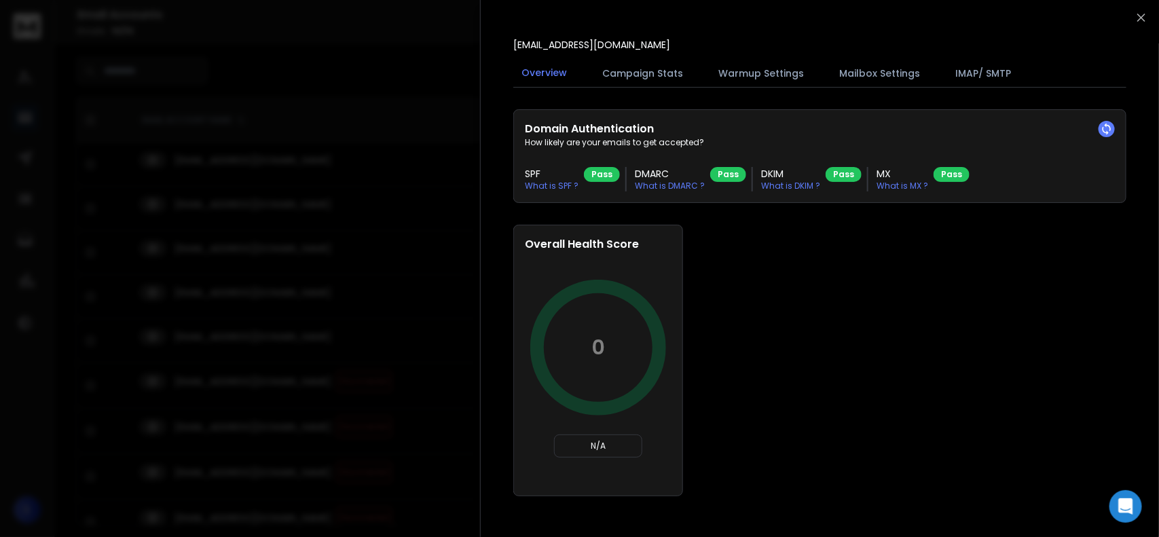
click at [772, 62] on button "Warmup Settings" at bounding box center [761, 73] width 102 height 30
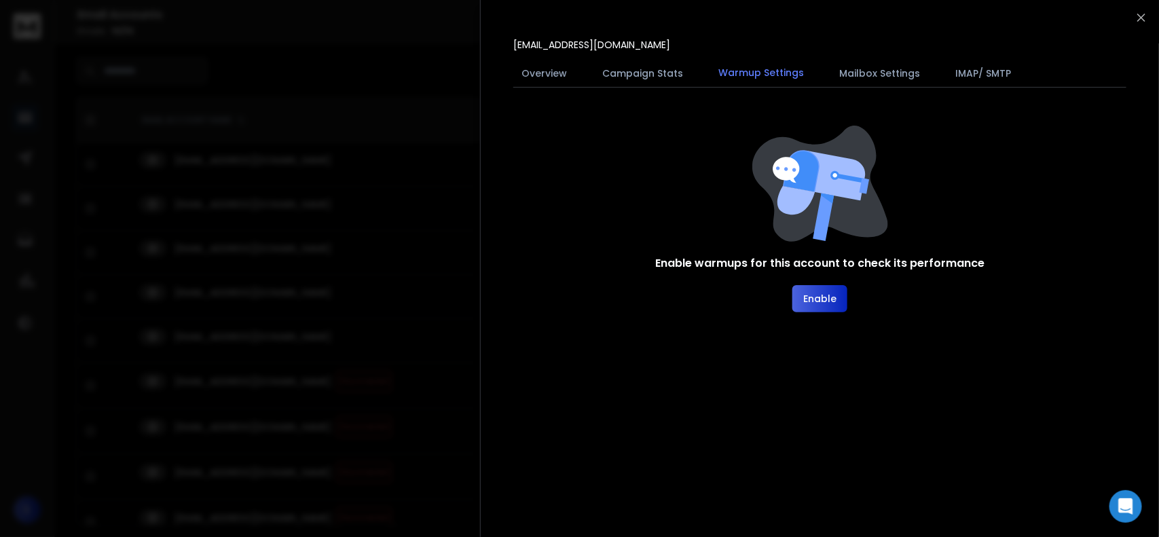
click at [809, 295] on button "Enable" at bounding box center [819, 298] width 55 height 27
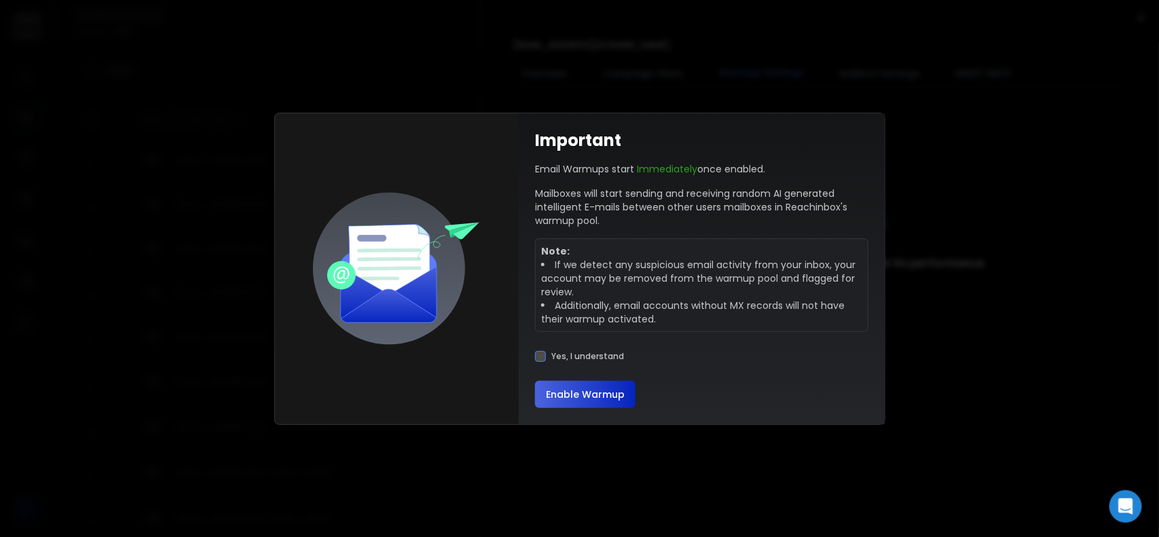
click at [541, 354] on button "Yes, I understand" at bounding box center [540, 356] width 11 height 11
click at [584, 391] on button "Enable Warmup" at bounding box center [585, 394] width 100 height 27
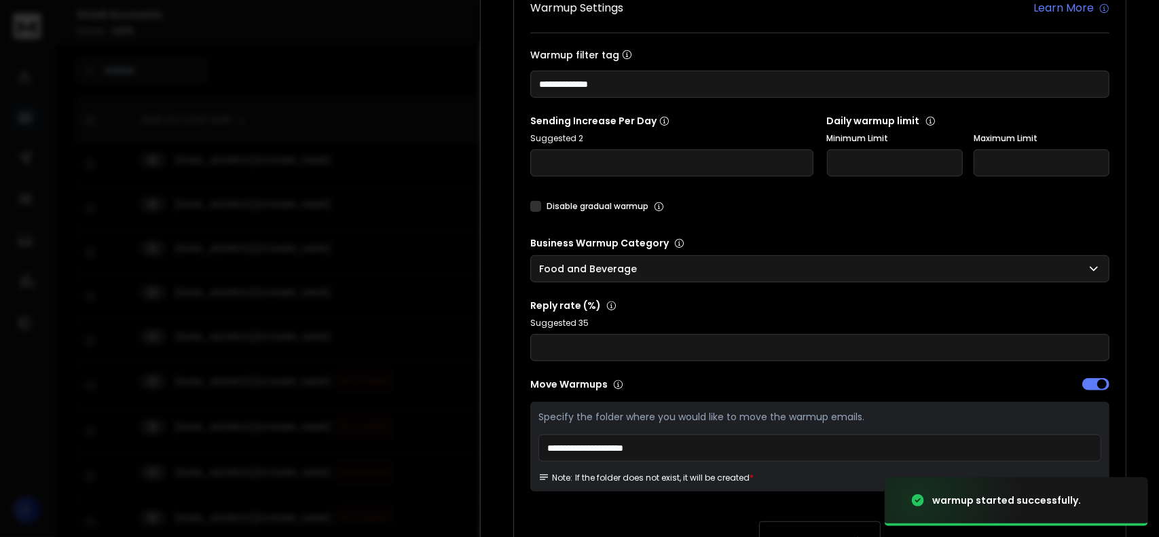
scroll to position [0, 0]
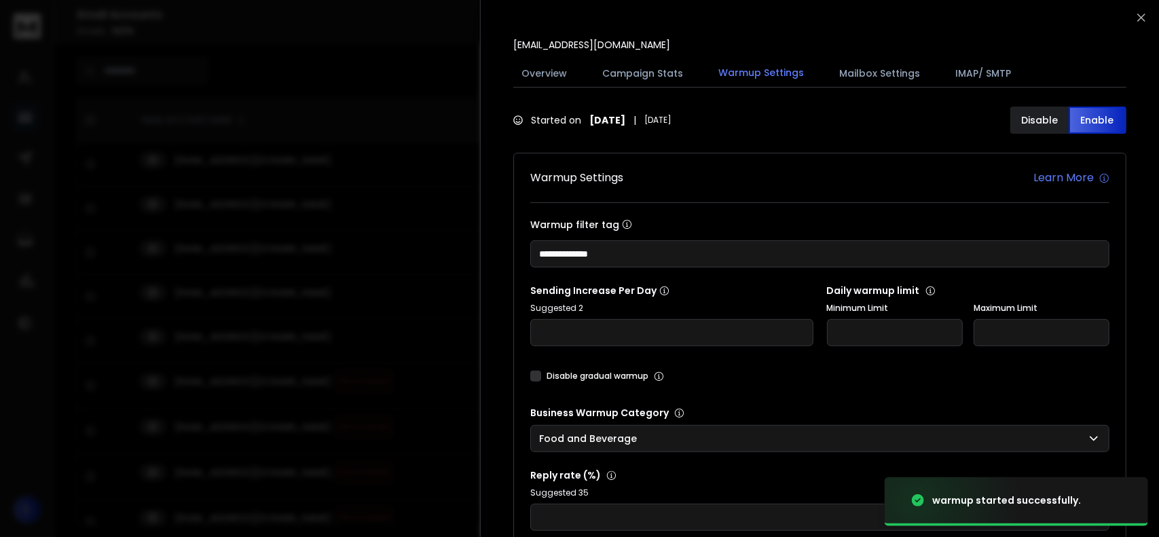
click at [874, 70] on button "Mailbox Settings" at bounding box center [879, 73] width 97 height 30
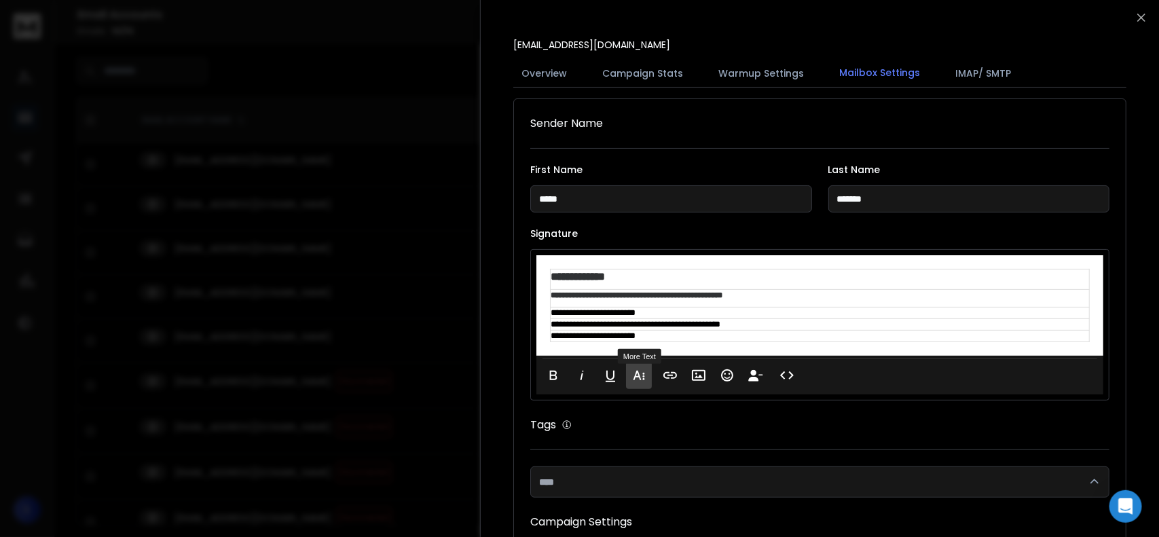
scroll to position [255, 0]
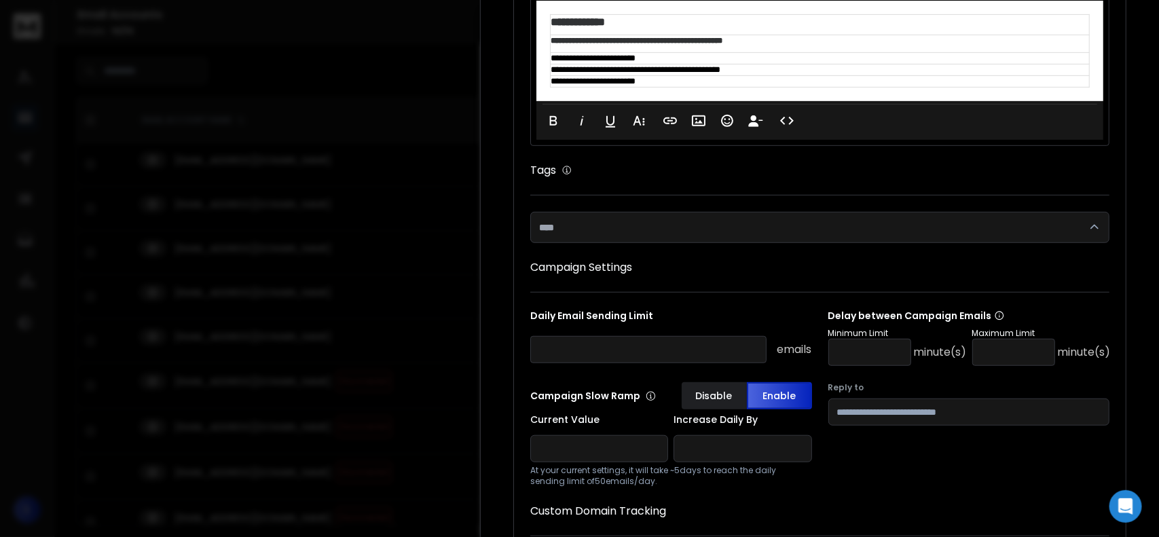
drag, startPoint x: 605, startPoint y: 348, endPoint x: 511, endPoint y: 372, distance: 96.8
click at [509, 372] on div "**********" at bounding box center [820, 212] width 646 height 900
type input "*"
type input "**"
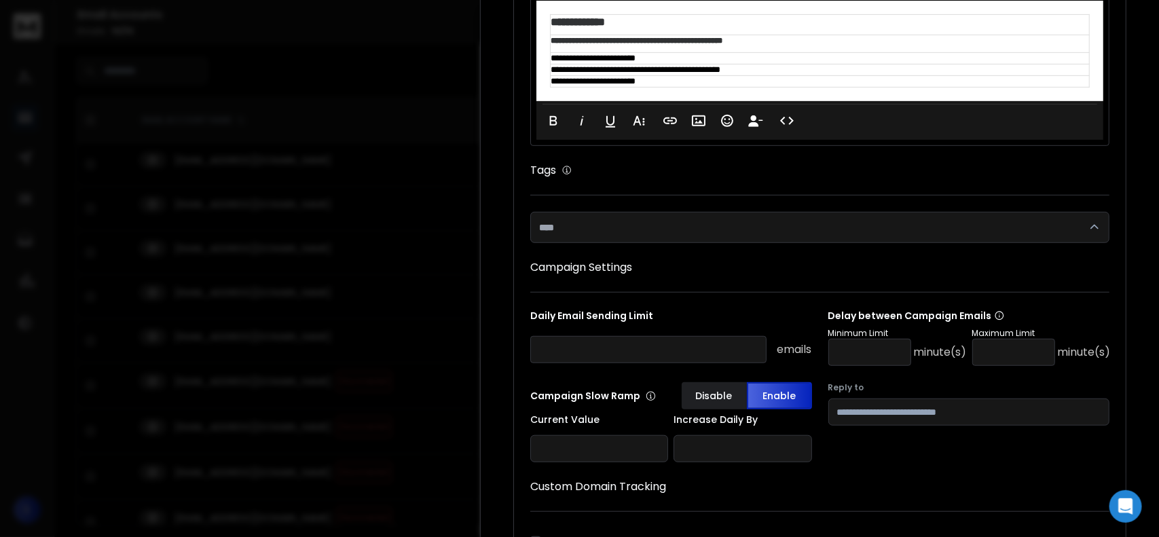
type input "**"
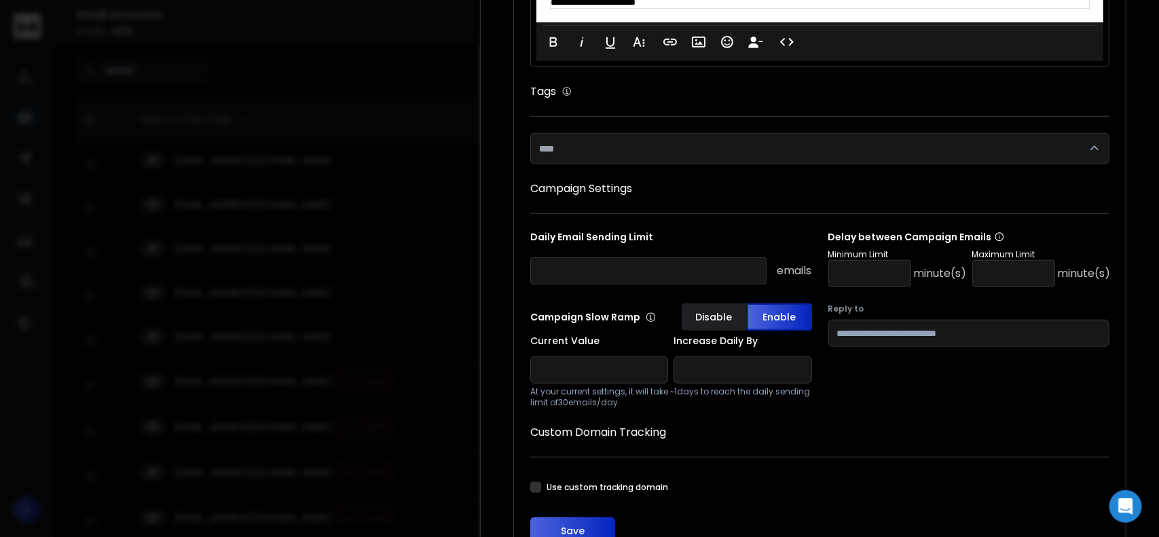
scroll to position [397, 0]
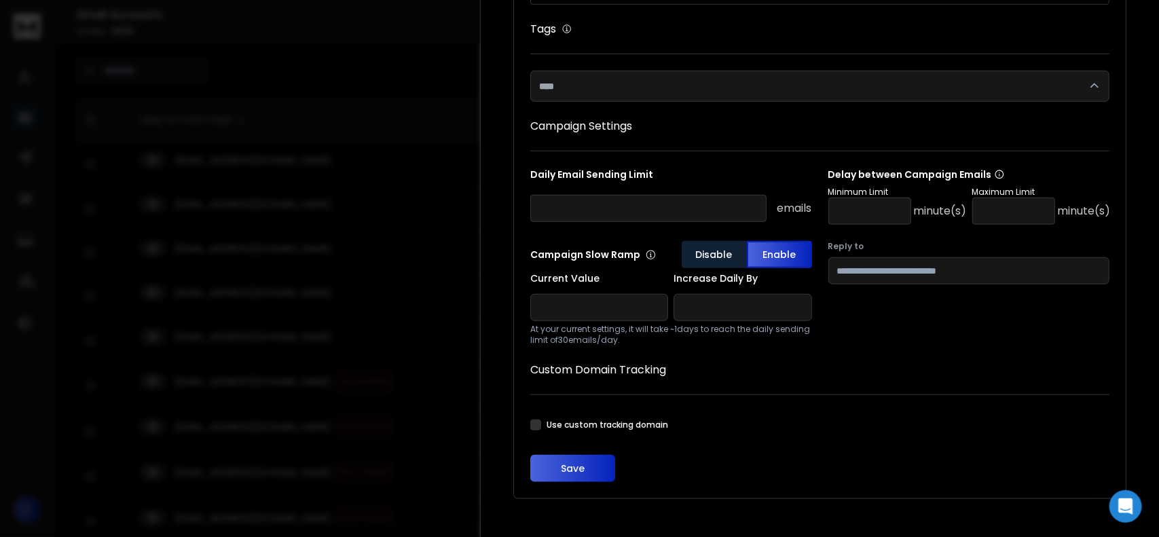
type input "**"
click at [710, 253] on button "Disable" at bounding box center [714, 254] width 65 height 27
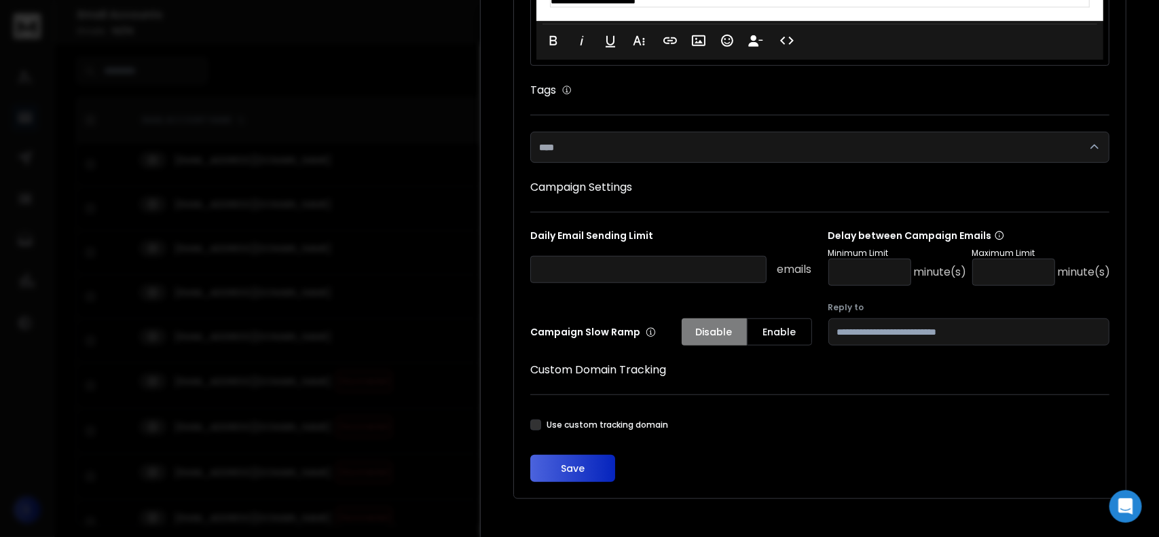
click at [589, 466] on button "Save" at bounding box center [572, 468] width 85 height 27
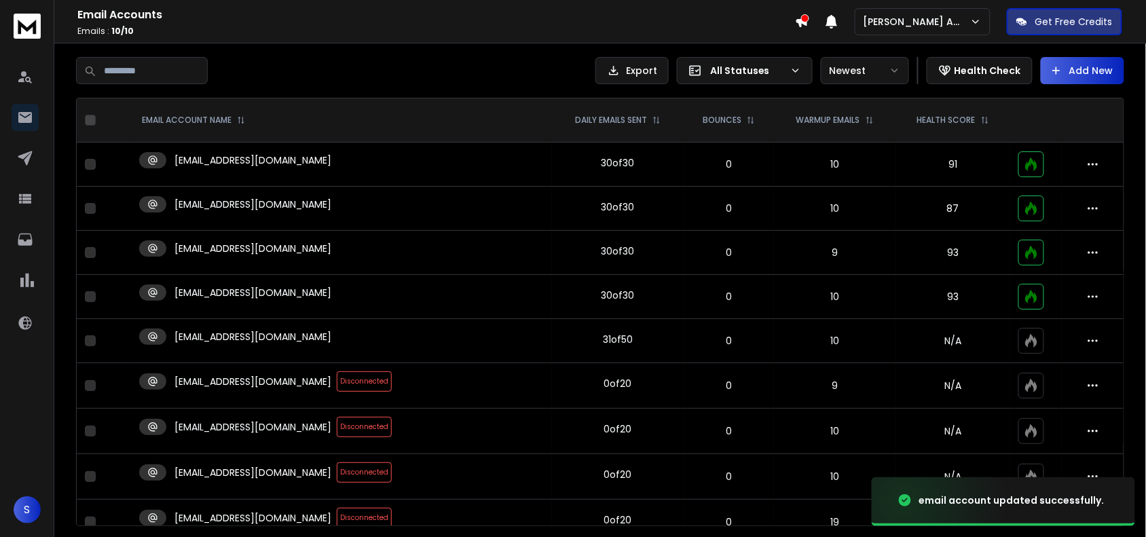
click at [603, 344] on div "31 of 50" at bounding box center [618, 340] width 30 height 14
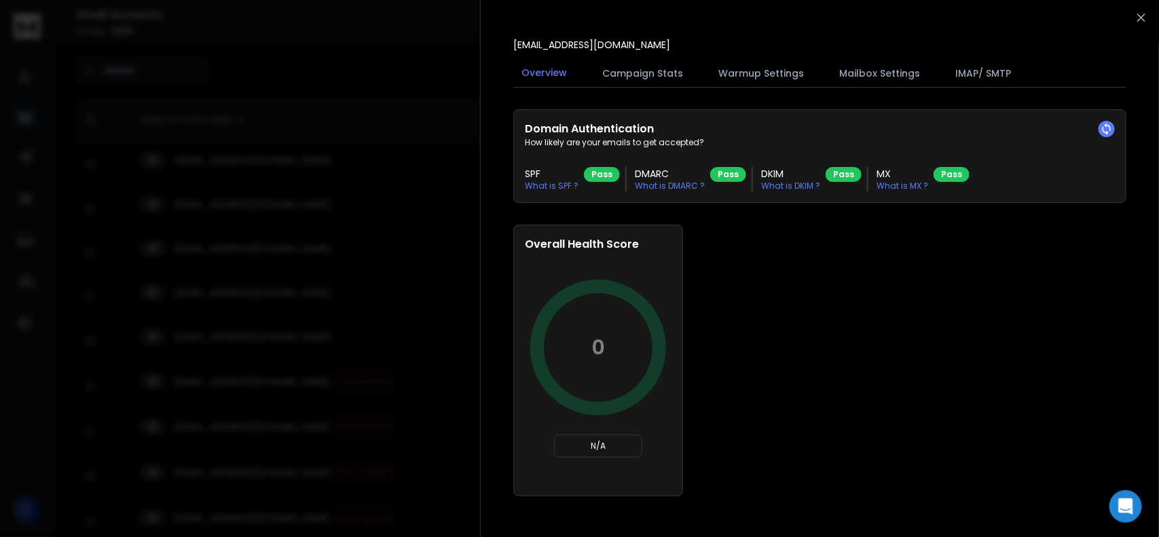
click at [677, 69] on button "Campaign Stats" at bounding box center [642, 73] width 97 height 30
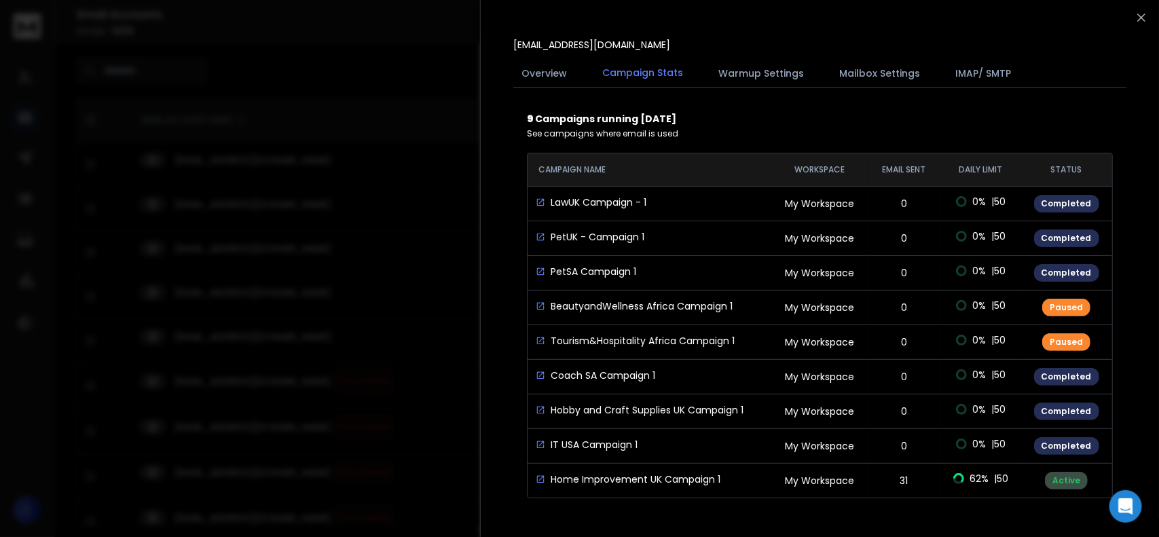
click at [741, 69] on button "Warmup Settings" at bounding box center [761, 73] width 102 height 30
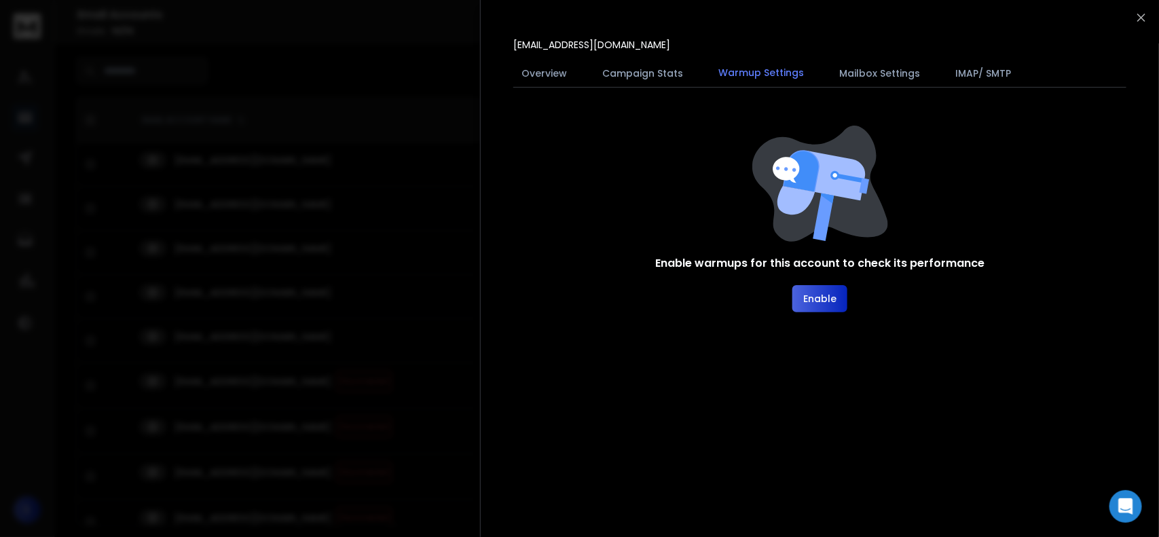
click at [825, 296] on button "Enable" at bounding box center [819, 298] width 55 height 27
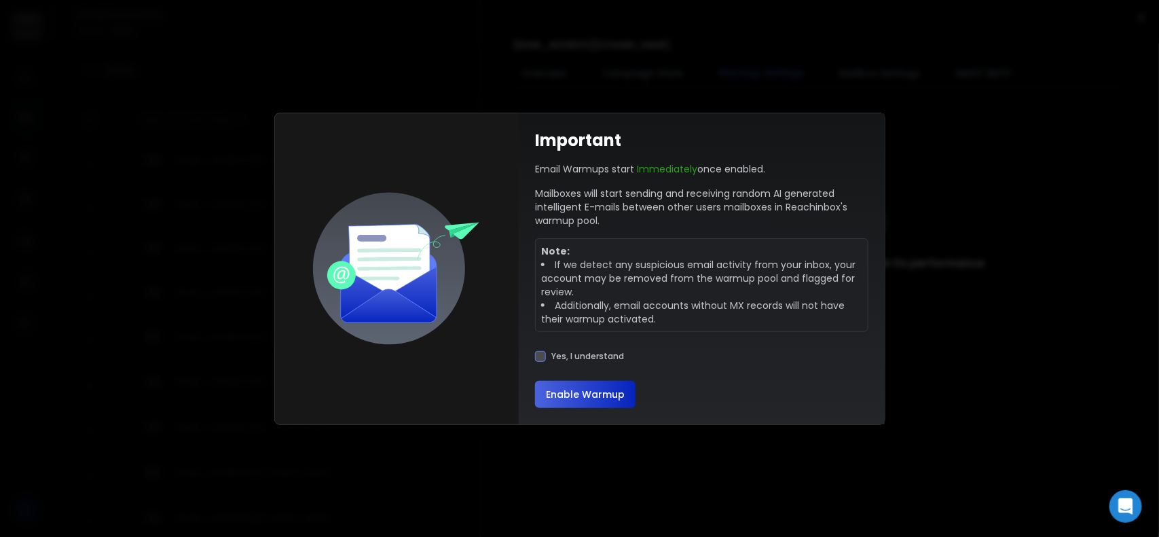
click at [540, 355] on button "Yes, I understand" at bounding box center [540, 356] width 11 height 11
click at [557, 389] on button "Enable Warmup" at bounding box center [585, 394] width 100 height 27
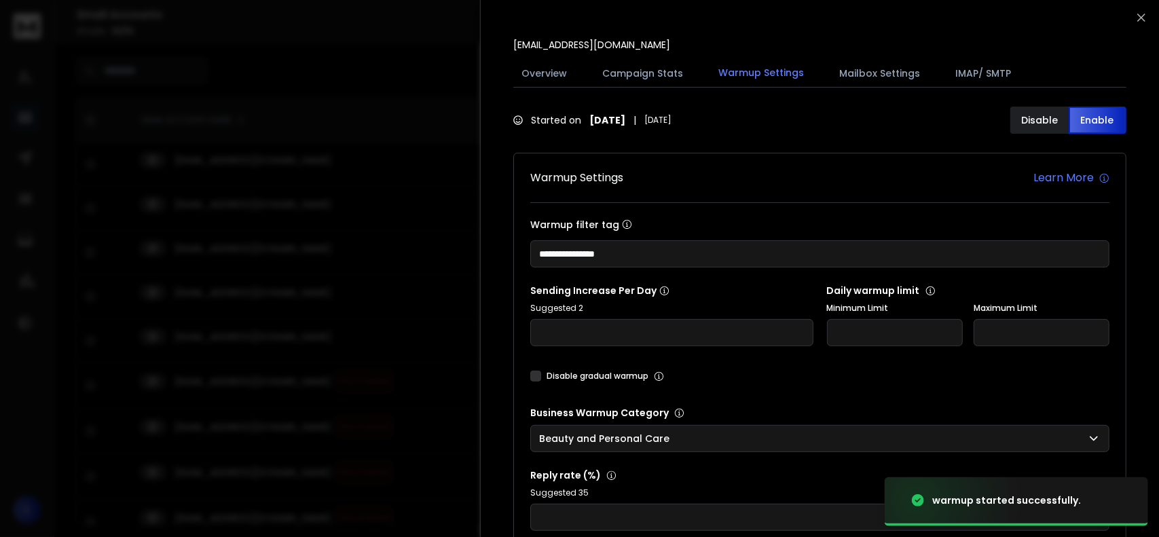
click at [881, 62] on button "Mailbox Settings" at bounding box center [879, 73] width 97 height 30
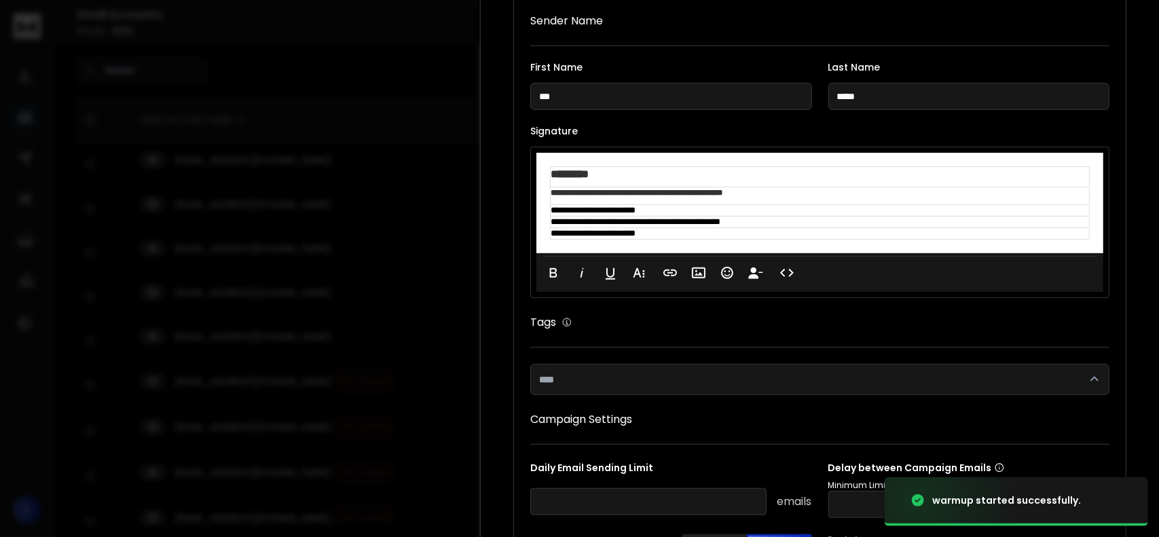
scroll to position [255, 0]
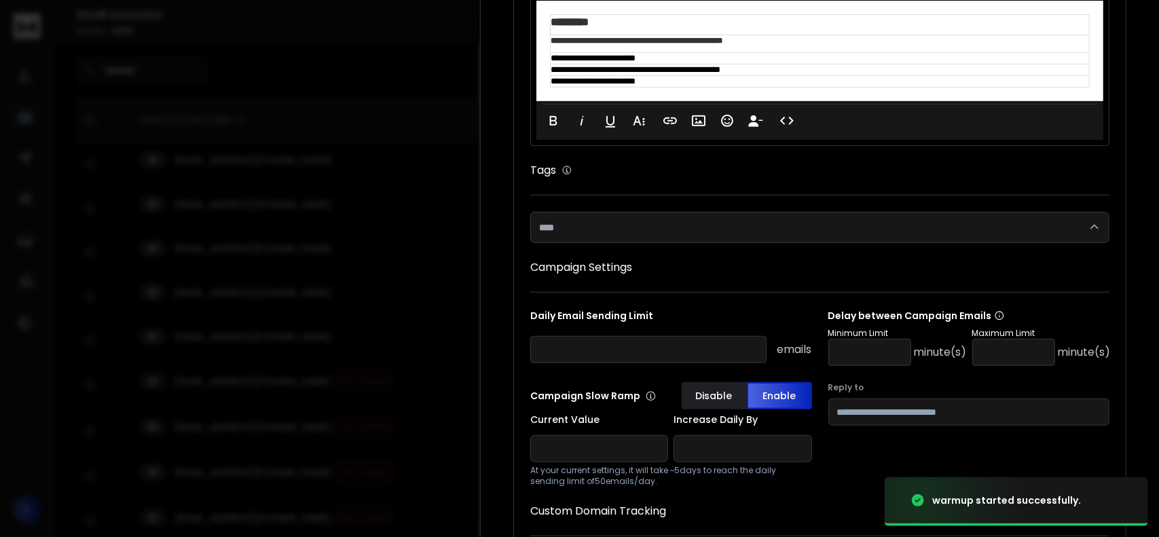
drag, startPoint x: 572, startPoint y: 357, endPoint x: 486, endPoint y: 369, distance: 87.0
click at [486, 369] on div "**********" at bounding box center [819, 268] width 679 height 537
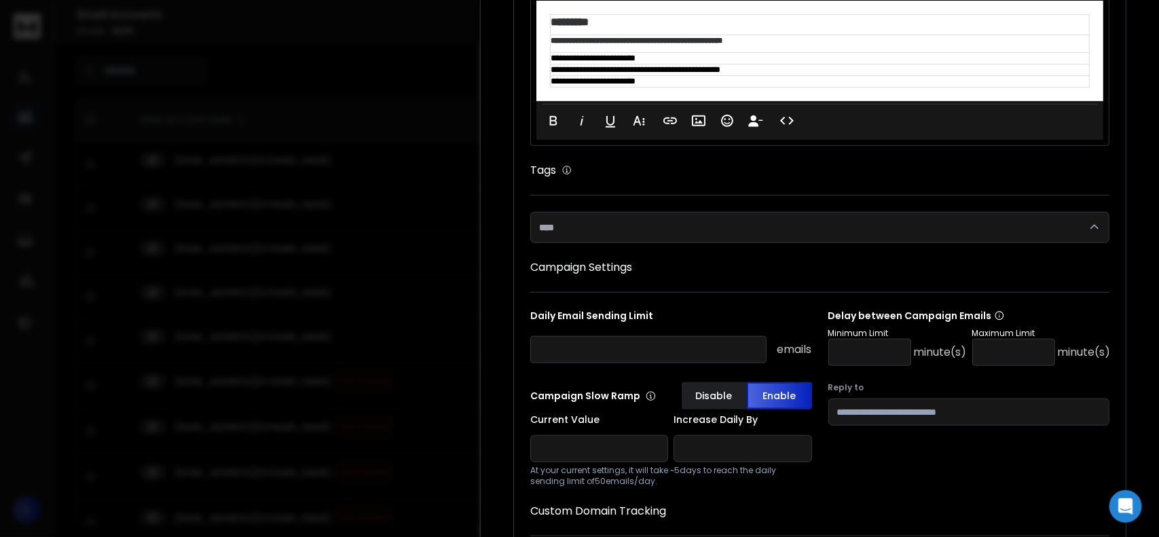
type input "*"
type input "**"
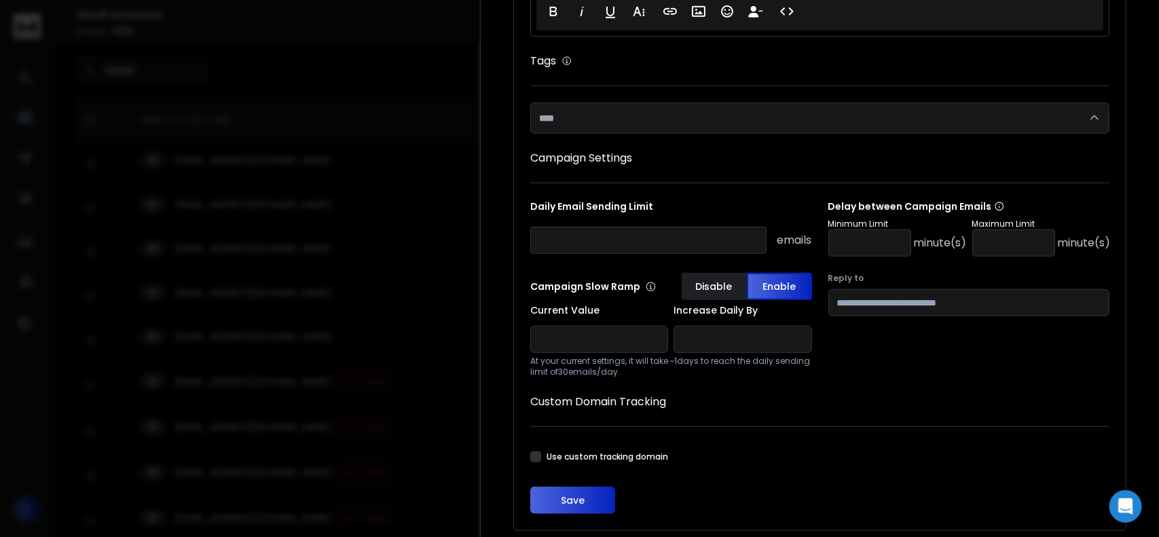
scroll to position [397, 0]
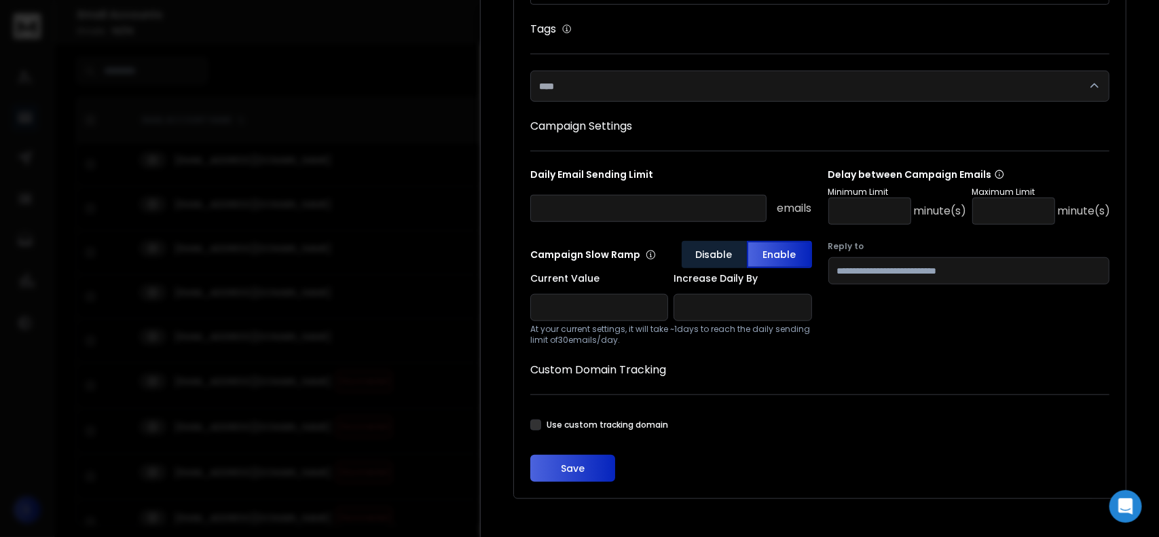
type input "**"
click at [722, 242] on button "Disable" at bounding box center [714, 254] width 65 height 27
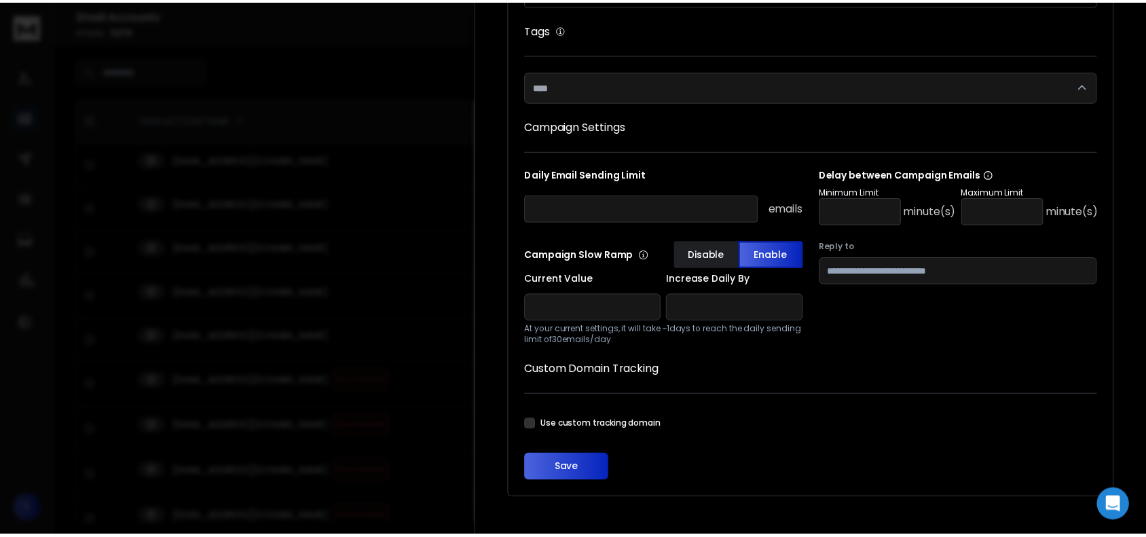
scroll to position [336, 0]
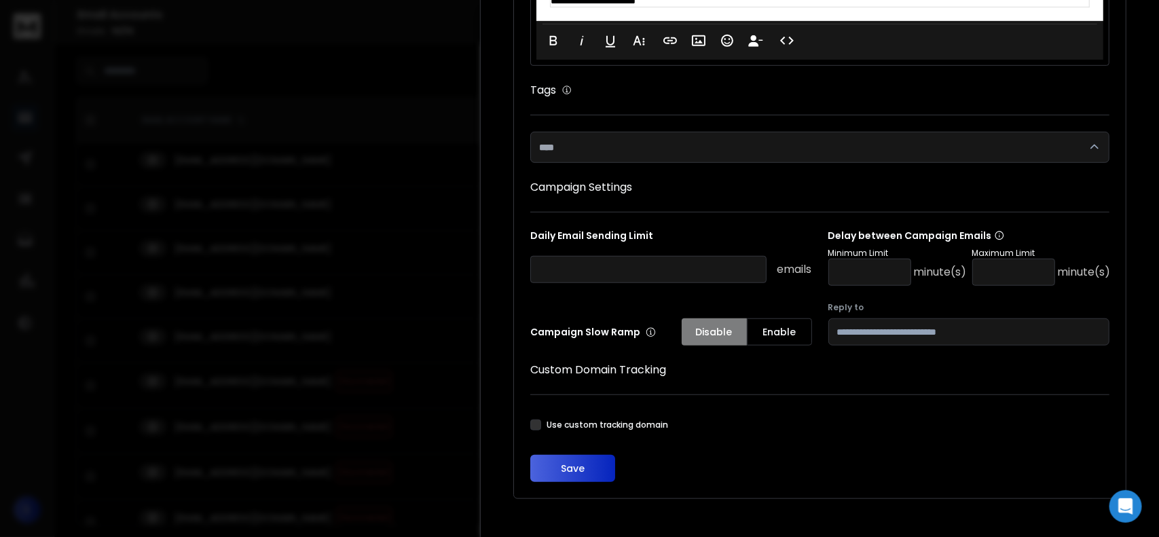
click at [592, 472] on button "Save" at bounding box center [572, 468] width 85 height 27
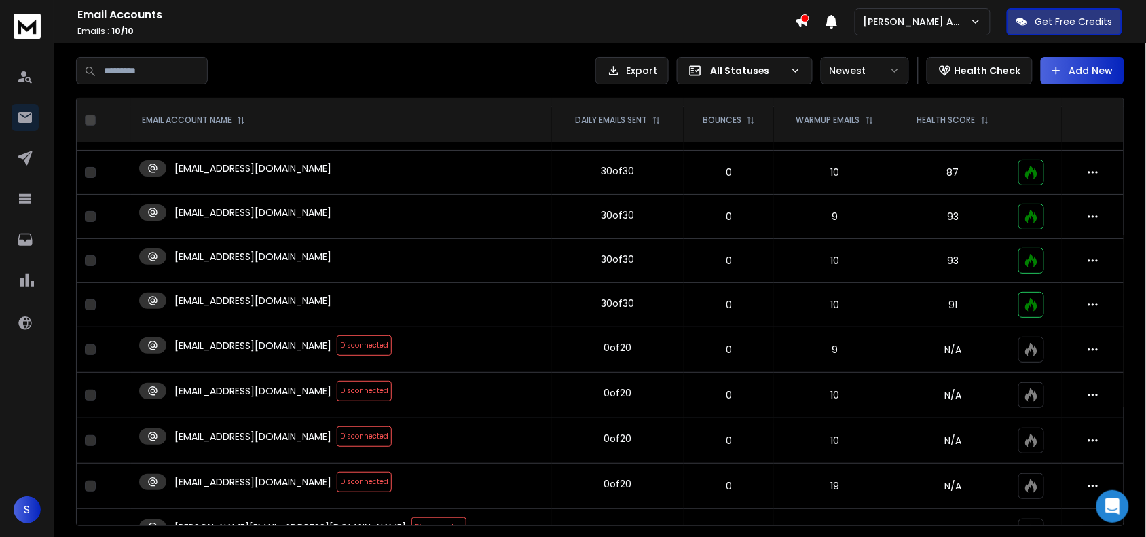
scroll to position [0, 0]
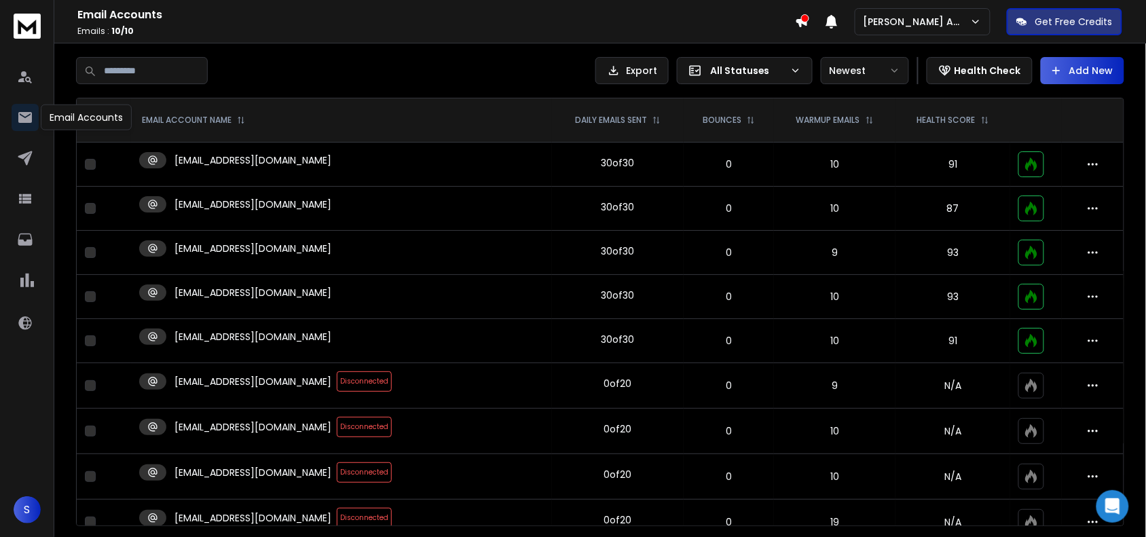
click at [22, 117] on icon at bounding box center [25, 117] width 14 height 11
click at [28, 161] on icon at bounding box center [25, 158] width 14 height 14
